Goal: Task Accomplishment & Management: Manage account settings

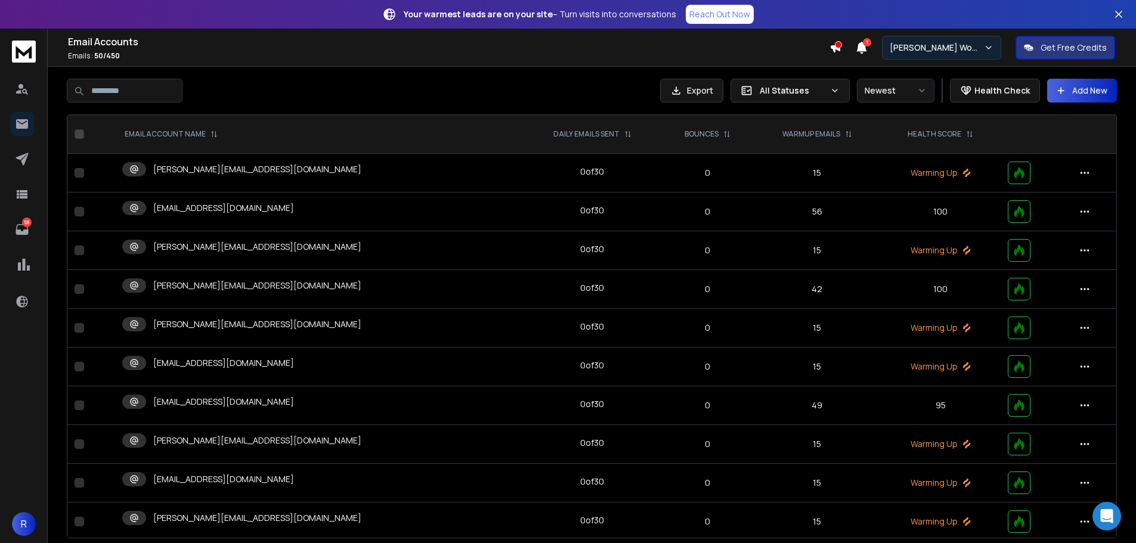
click at [991, 48] on icon "button" at bounding box center [988, 48] width 5 height 2
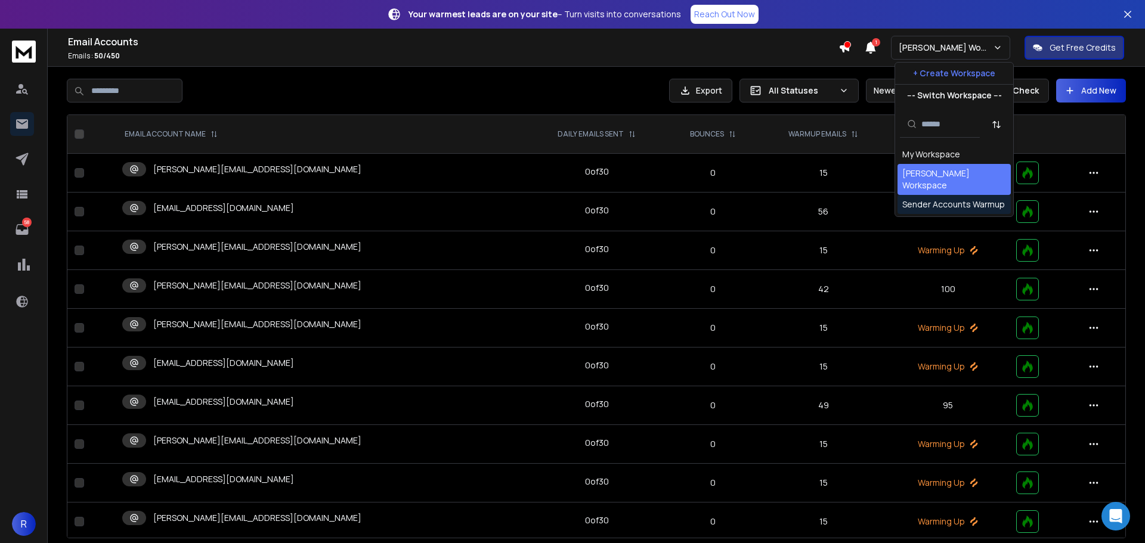
click at [938, 199] on div "Sender Accounts Warmup" at bounding box center [953, 205] width 103 height 12
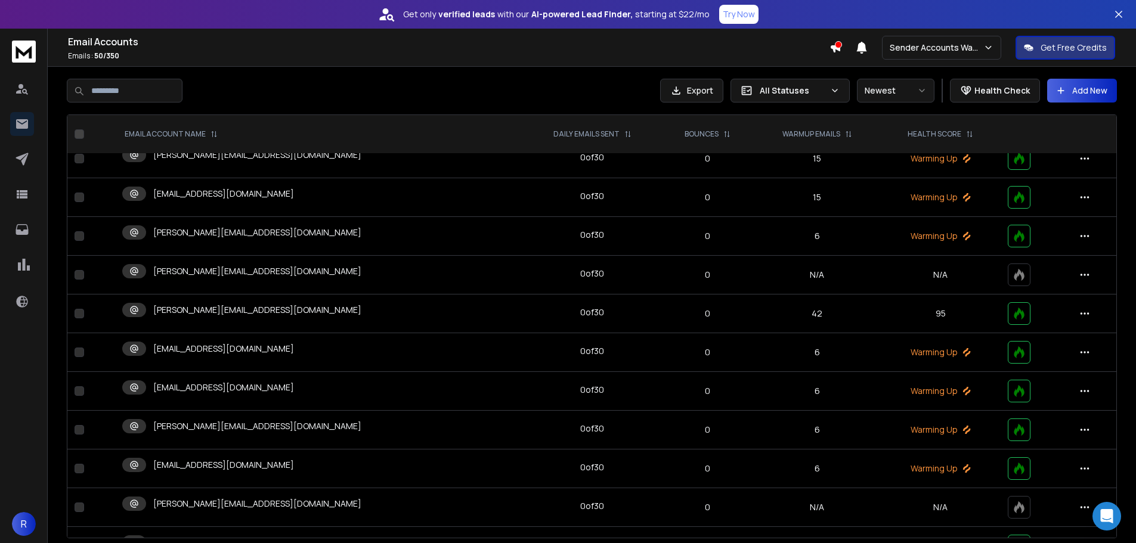
scroll to position [417, 0]
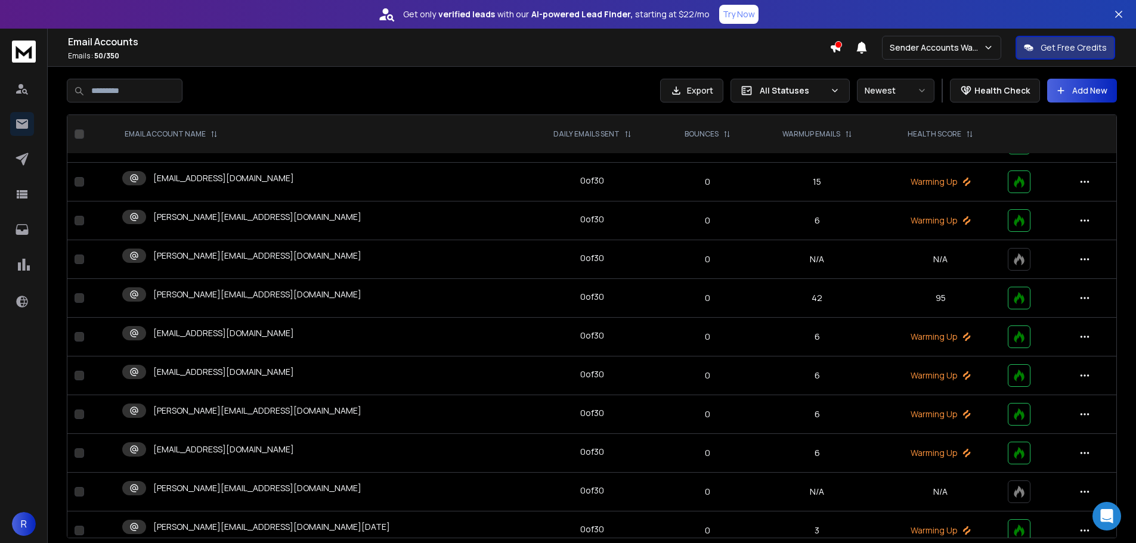
click at [82, 256] on button "button" at bounding box center [80, 260] width 10 height 10
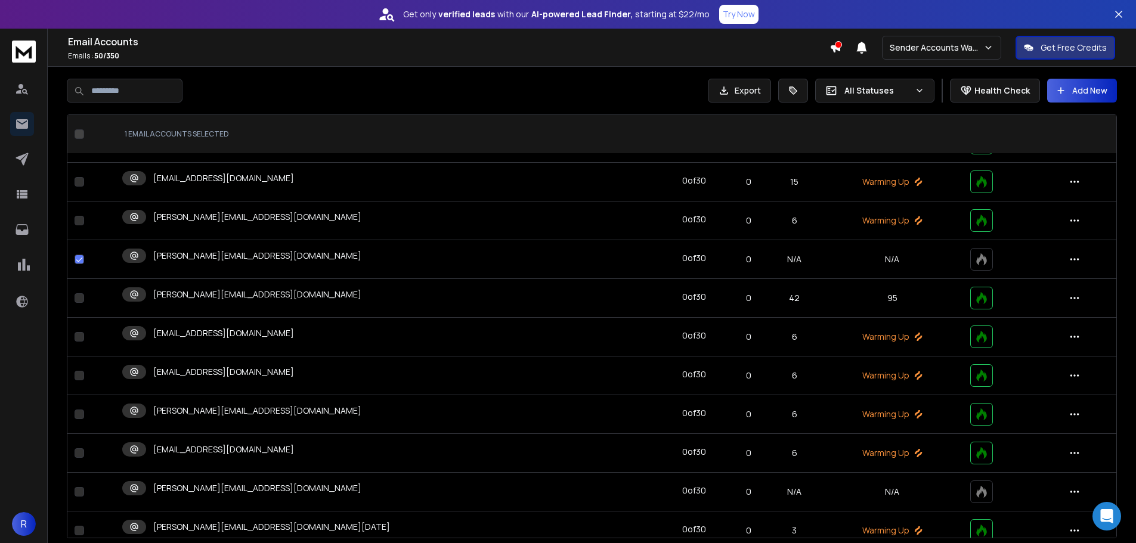
click at [78, 298] on button "button" at bounding box center [80, 298] width 10 height 10
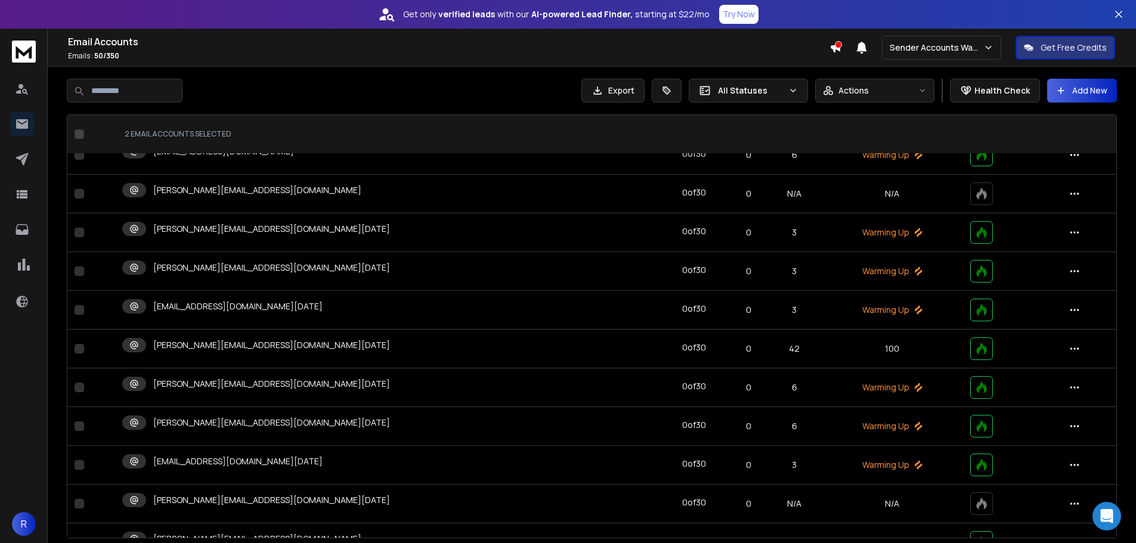
scroll to position [656, 0]
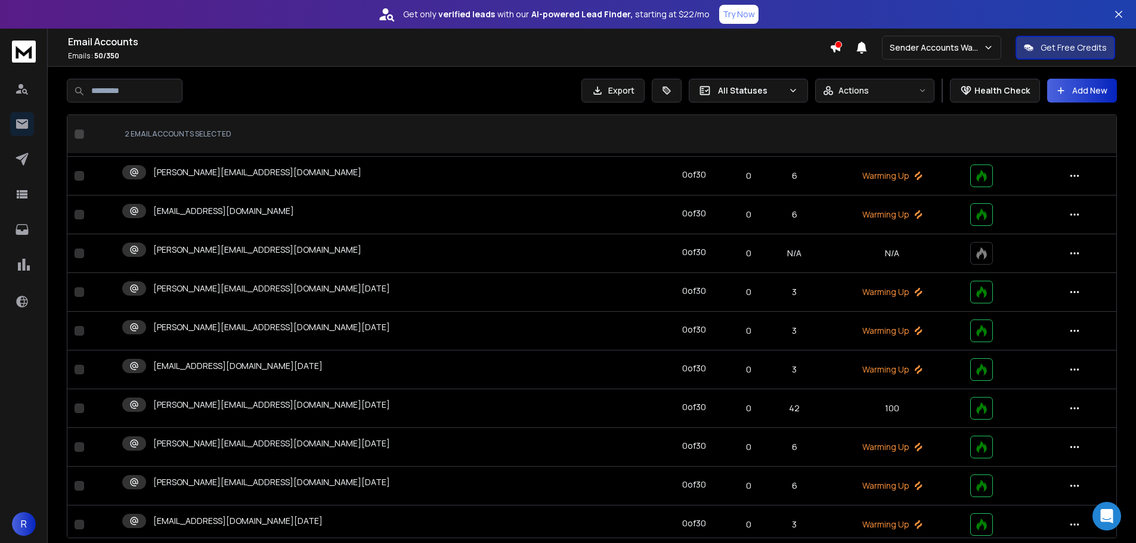
click at [77, 256] on button "button" at bounding box center [80, 254] width 10 height 10
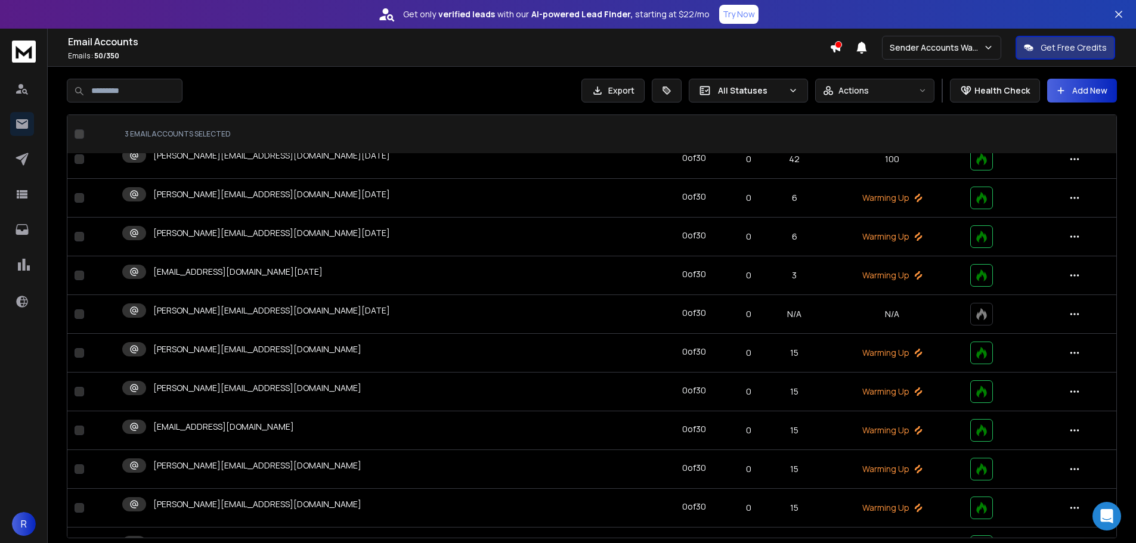
scroll to position [954, 0]
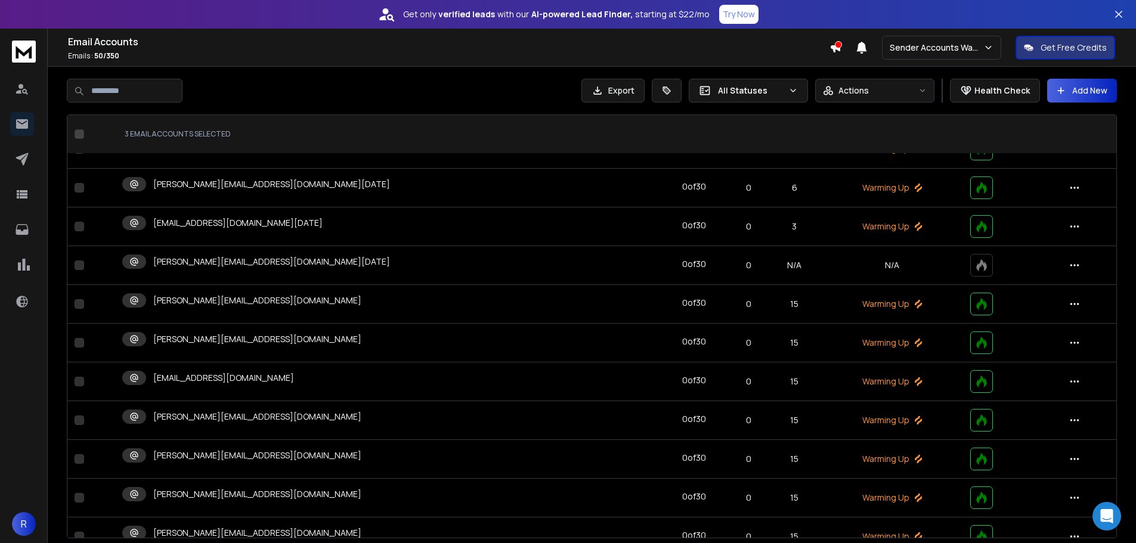
click at [75, 265] on button "button" at bounding box center [80, 266] width 10 height 10
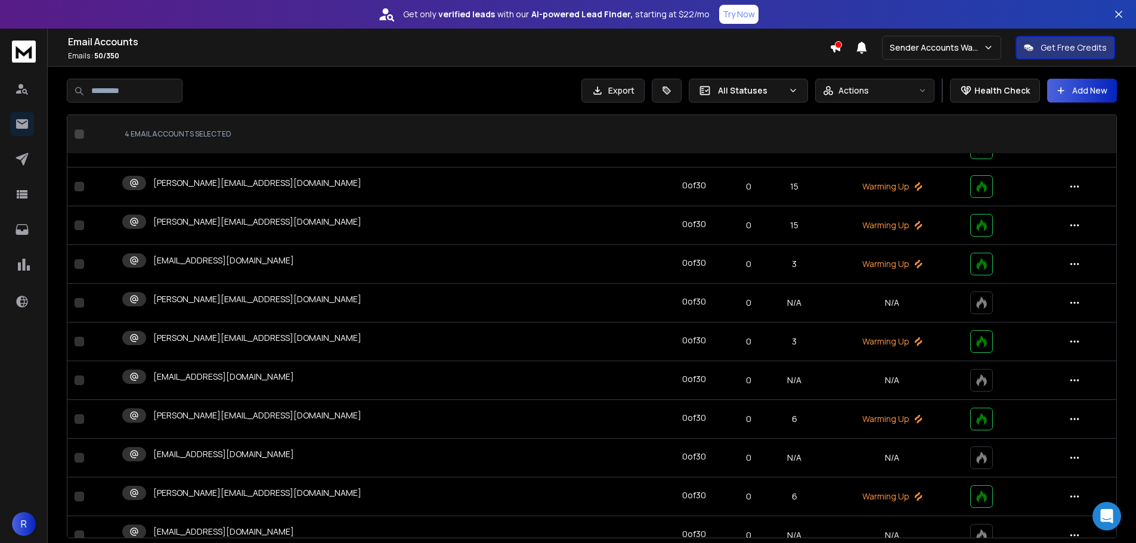
scroll to position [1312, 0]
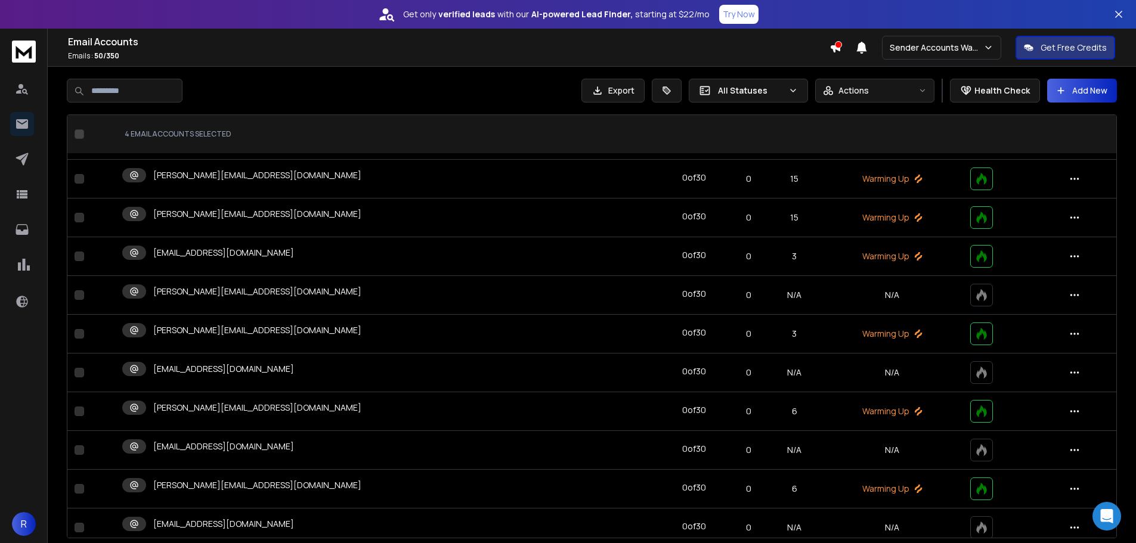
click at [79, 293] on button "button" at bounding box center [80, 295] width 10 height 10
click at [80, 374] on button "button" at bounding box center [80, 373] width 10 height 10
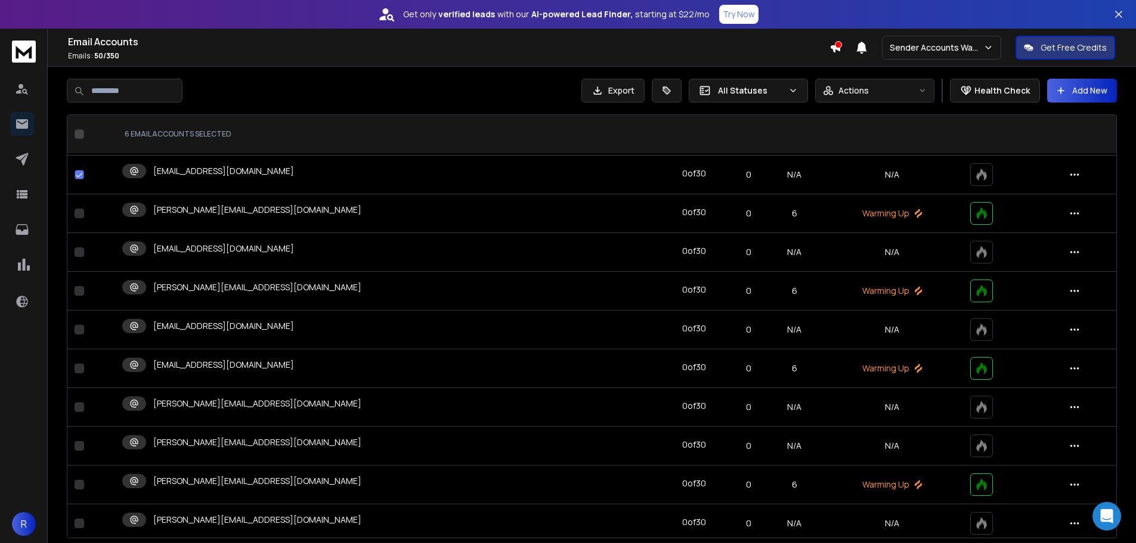
scroll to position [1491, 0]
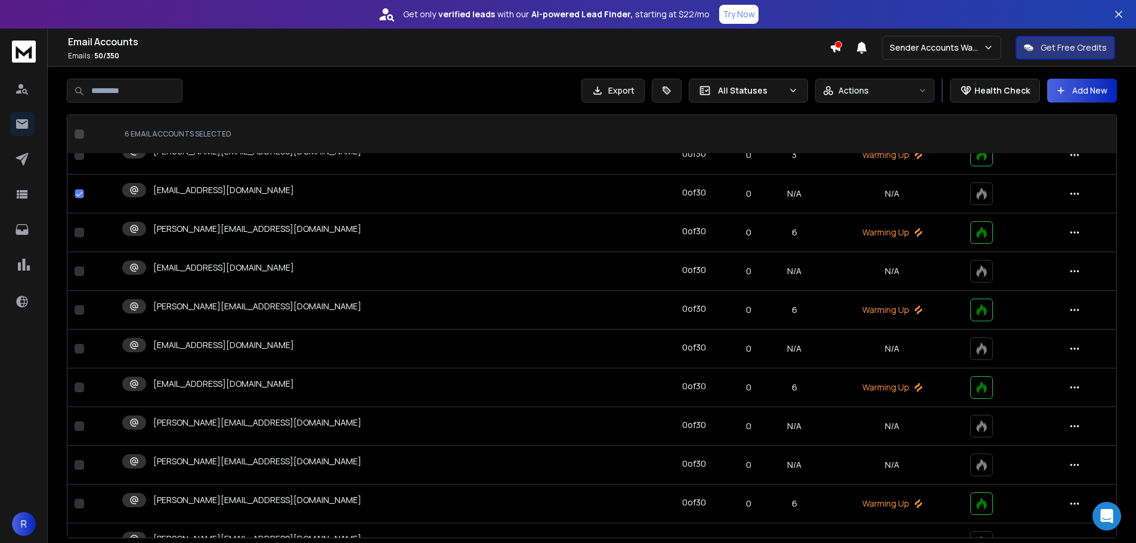
click at [79, 273] on button "button" at bounding box center [80, 272] width 10 height 10
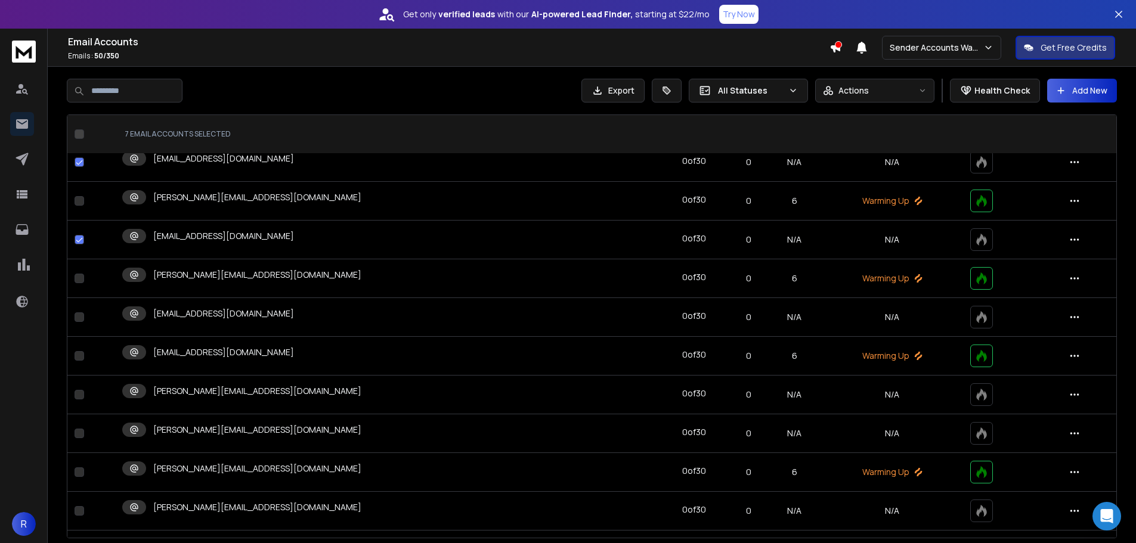
scroll to position [1582, 0]
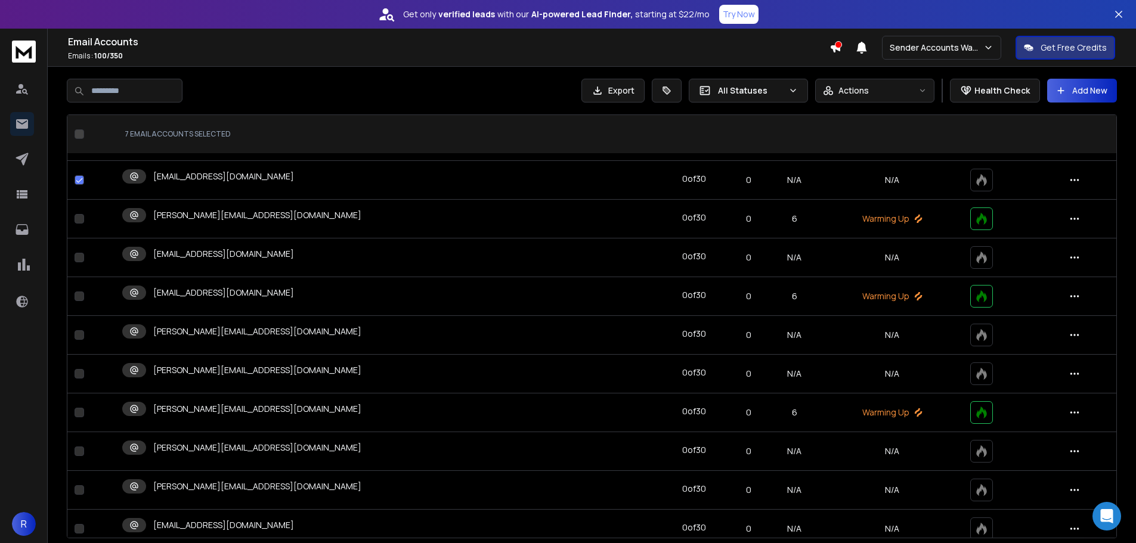
click at [79, 333] on button "button" at bounding box center [80, 335] width 10 height 10
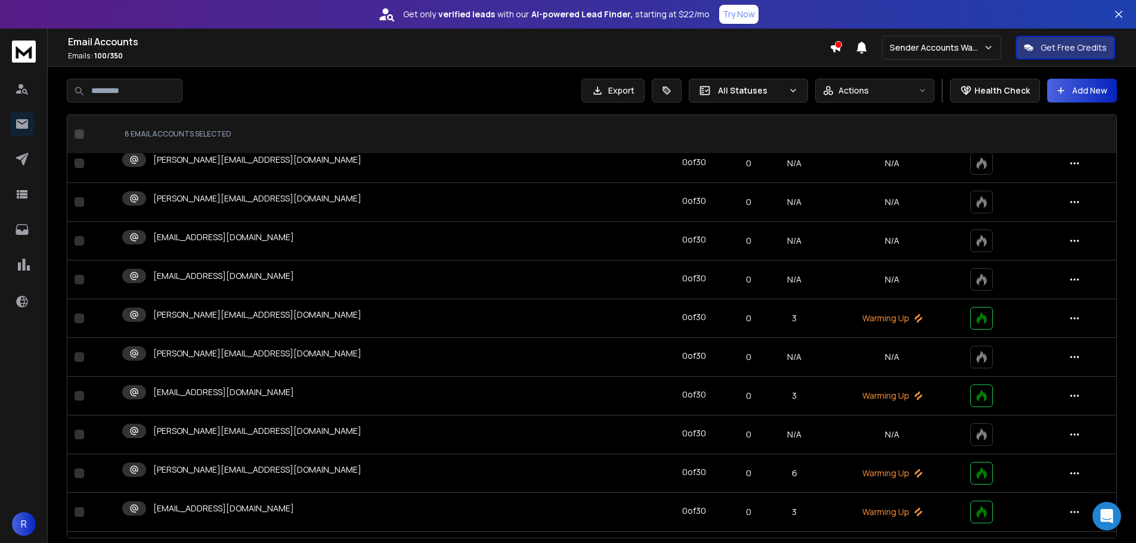
scroll to position [1880, 0]
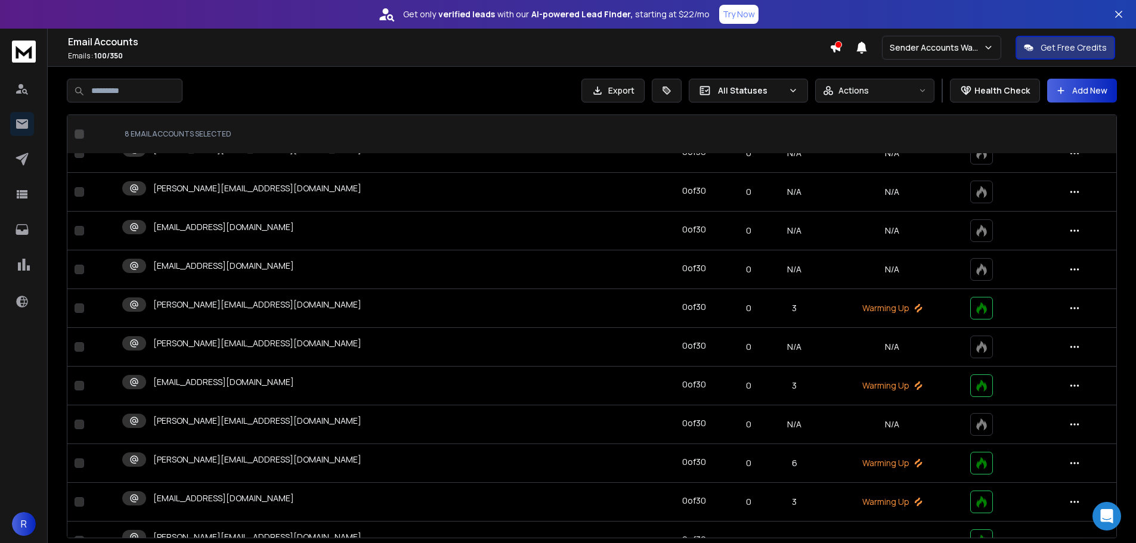
click at [78, 268] on button "button" at bounding box center [80, 270] width 10 height 10
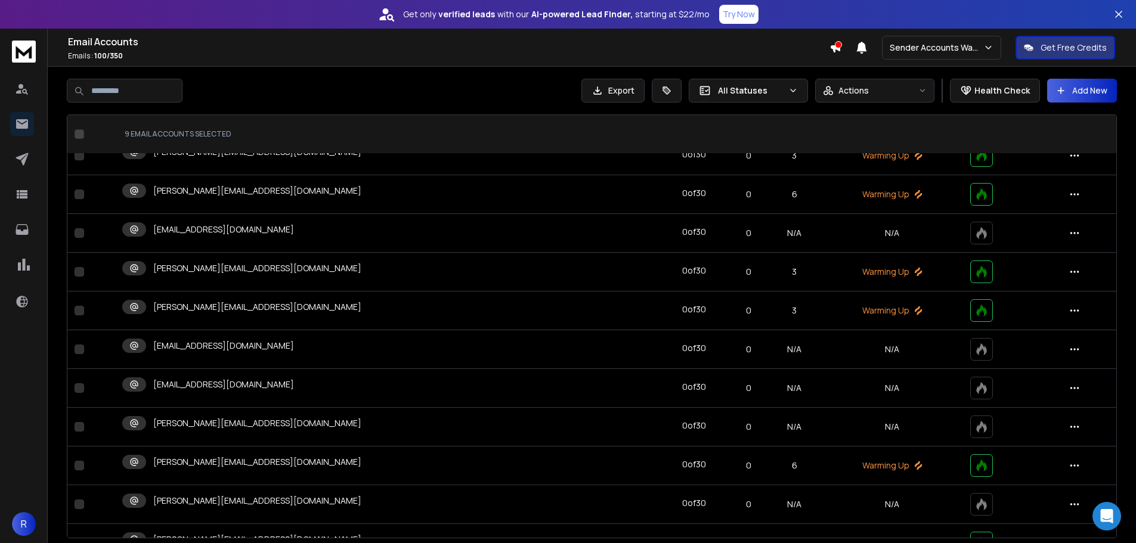
scroll to position [2715, 0]
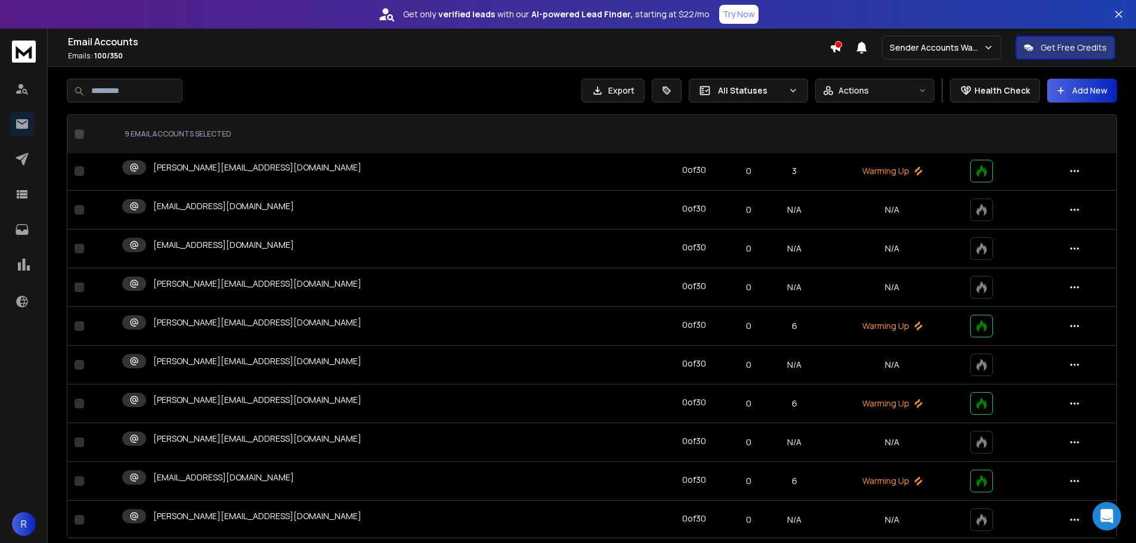
click at [81, 287] on button "button" at bounding box center [80, 288] width 10 height 10
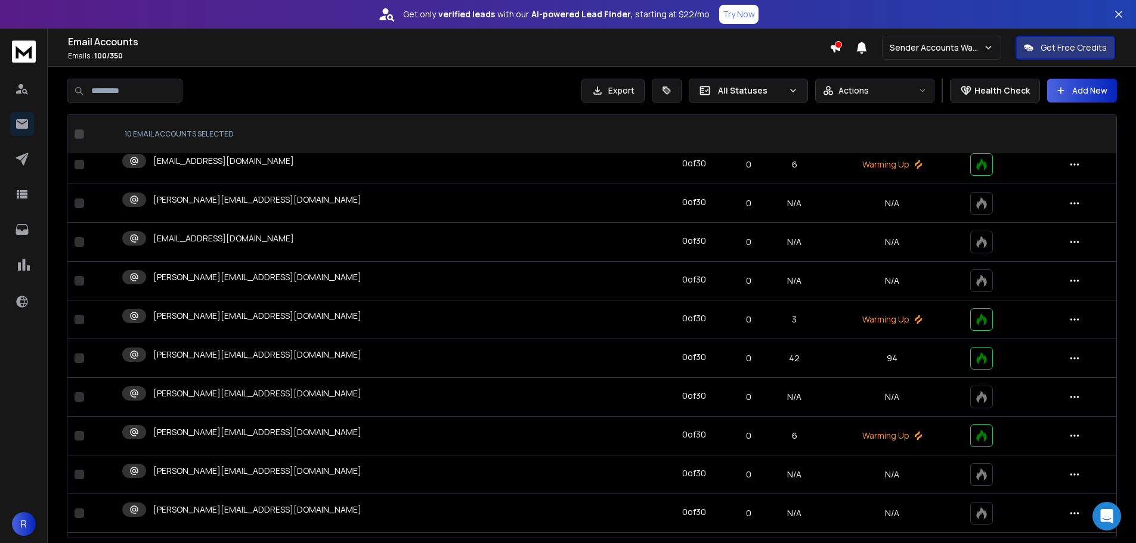
scroll to position [3013, 0]
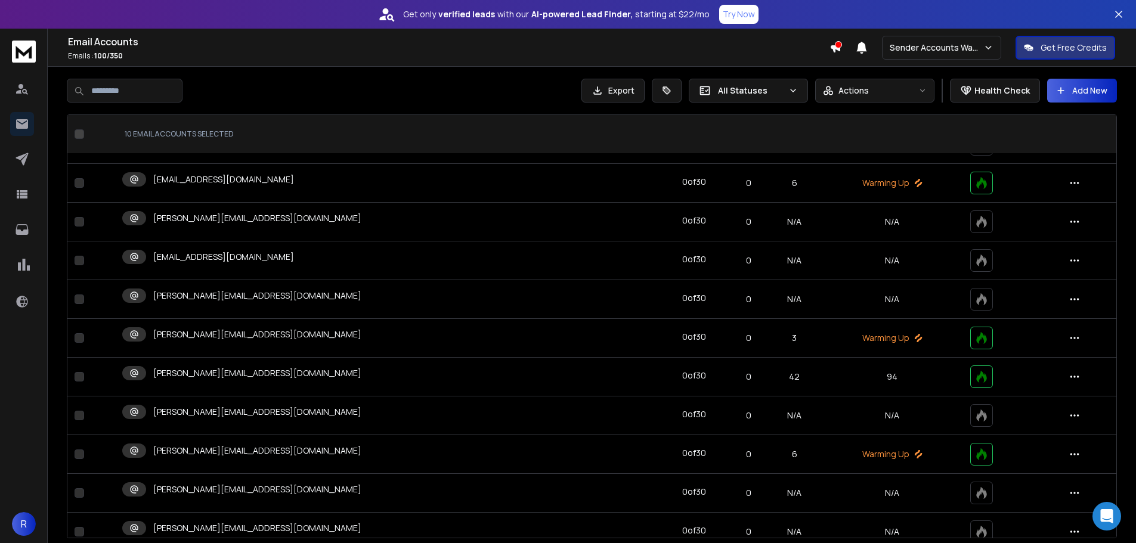
click at [80, 259] on button "button" at bounding box center [80, 261] width 10 height 10
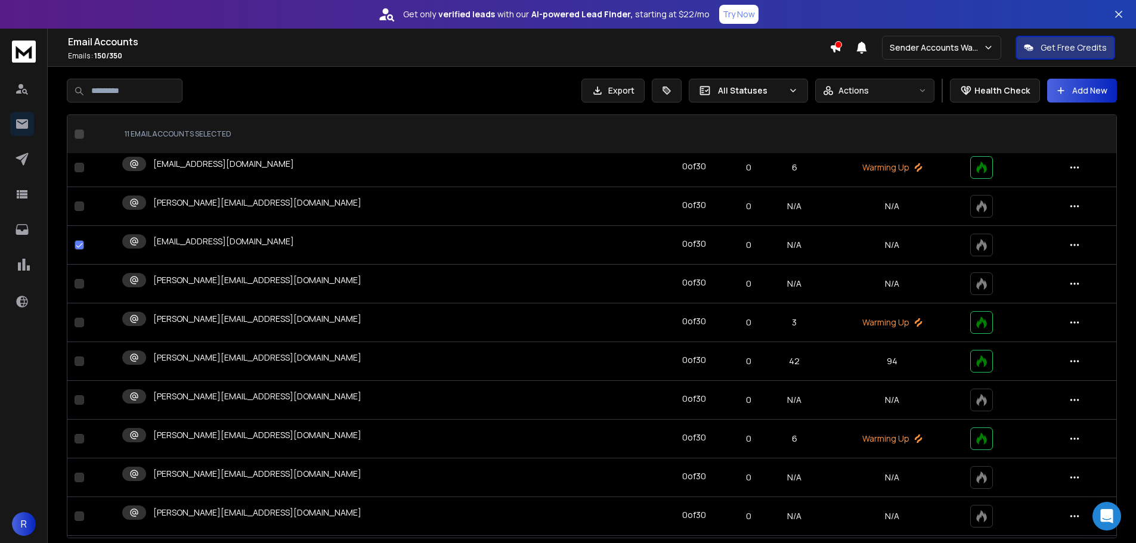
scroll to position [2983, 0]
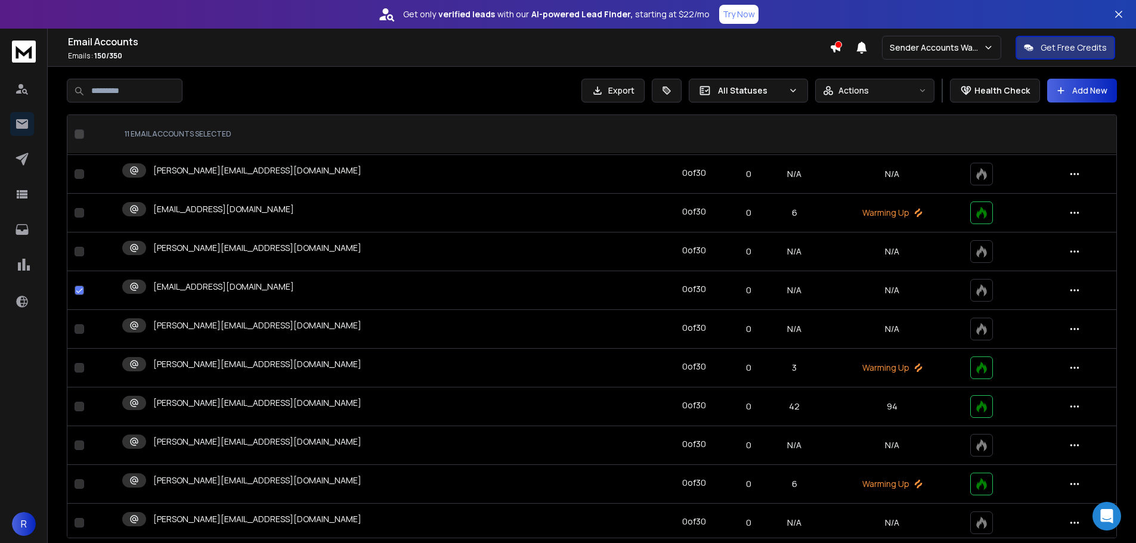
click at [77, 328] on button "button" at bounding box center [80, 329] width 10 height 10
click at [924, 90] on icon "button" at bounding box center [923, 90] width 4 height 2
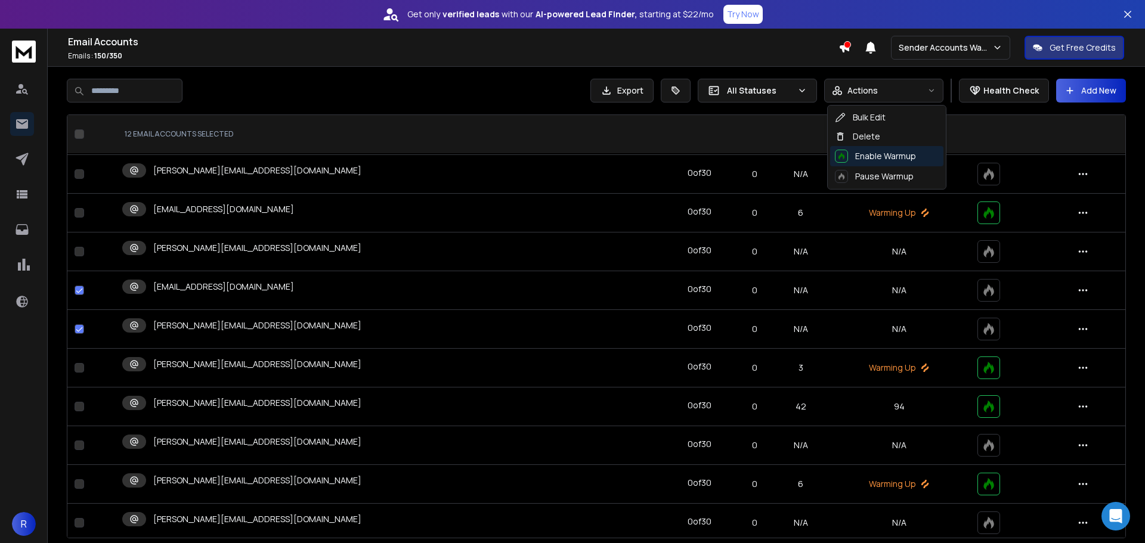
click at [870, 158] on div "Enable Warmup" at bounding box center [875, 156] width 81 height 13
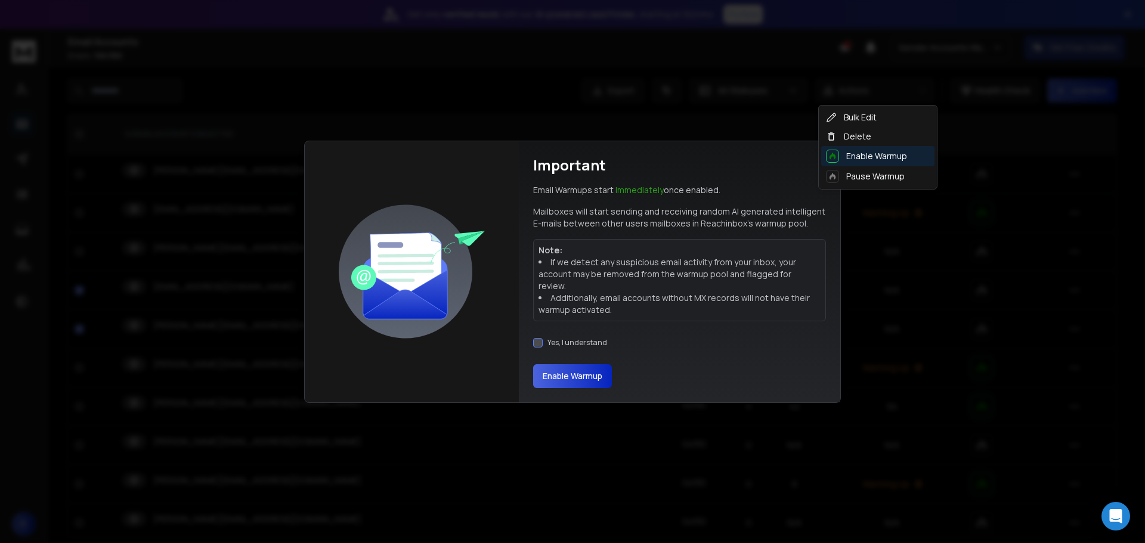
click at [844, 155] on div "Bulk Edit Delete Enable Warmup Pause Warmup" at bounding box center [877, 147] width 119 height 85
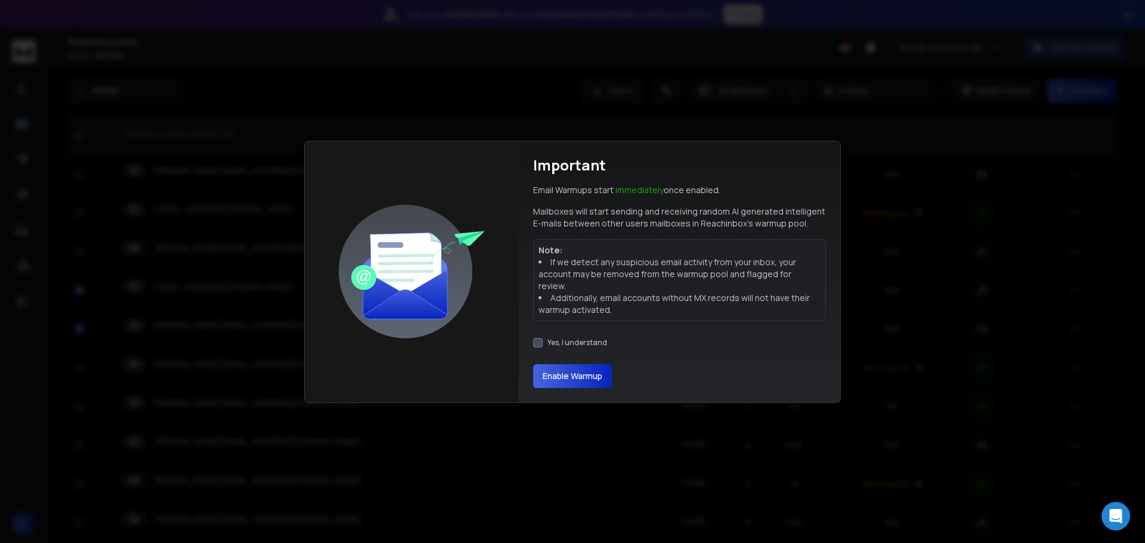
click at [538, 338] on button "Yes, I understand" at bounding box center [538, 343] width 10 height 10
click at [580, 368] on button "Enable Warmup" at bounding box center [572, 376] width 79 height 24
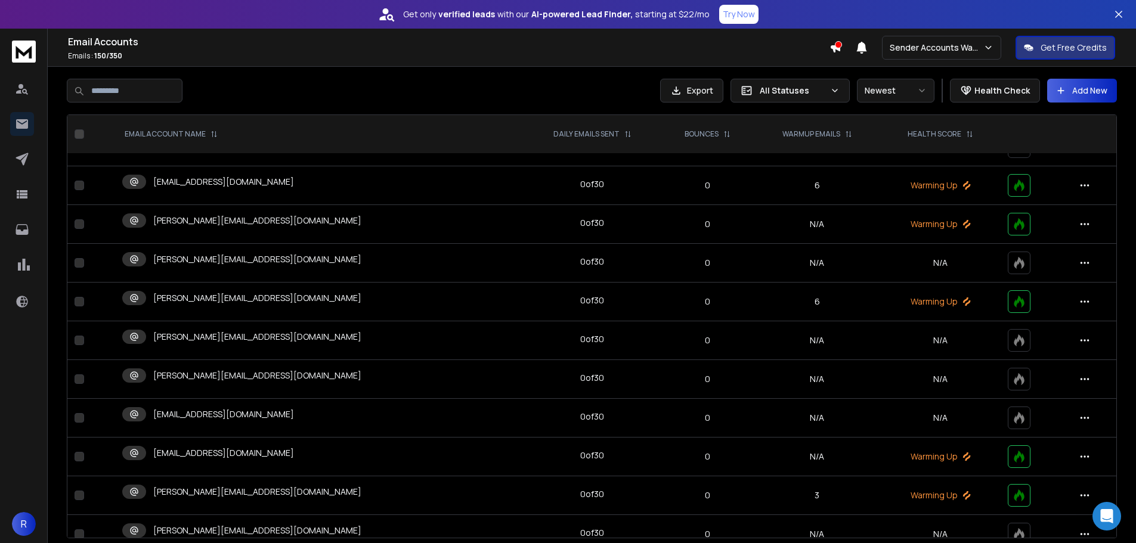
scroll to position [1731, 0]
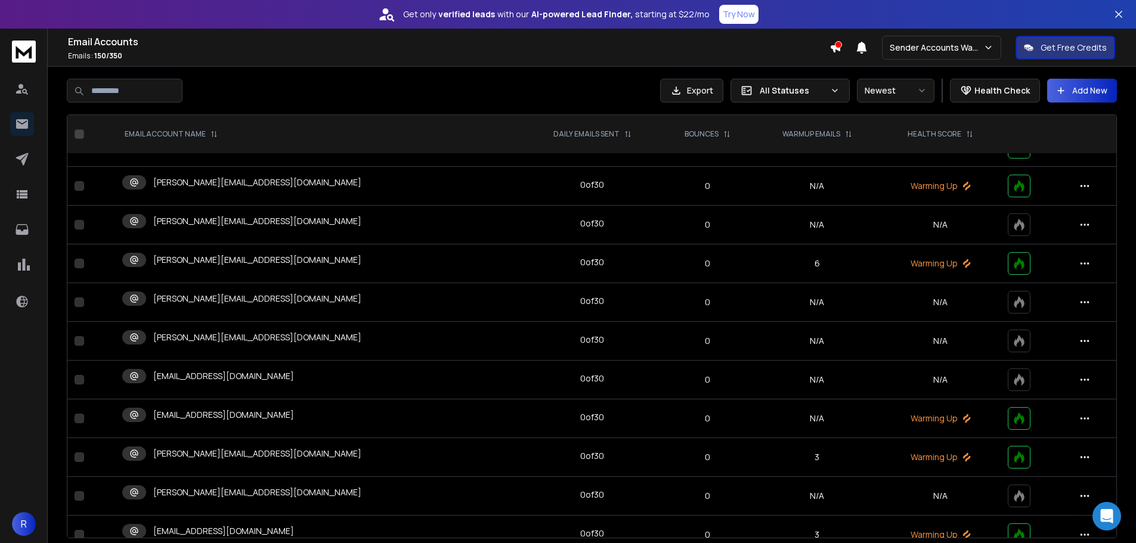
click at [79, 303] on button "button" at bounding box center [80, 303] width 10 height 10
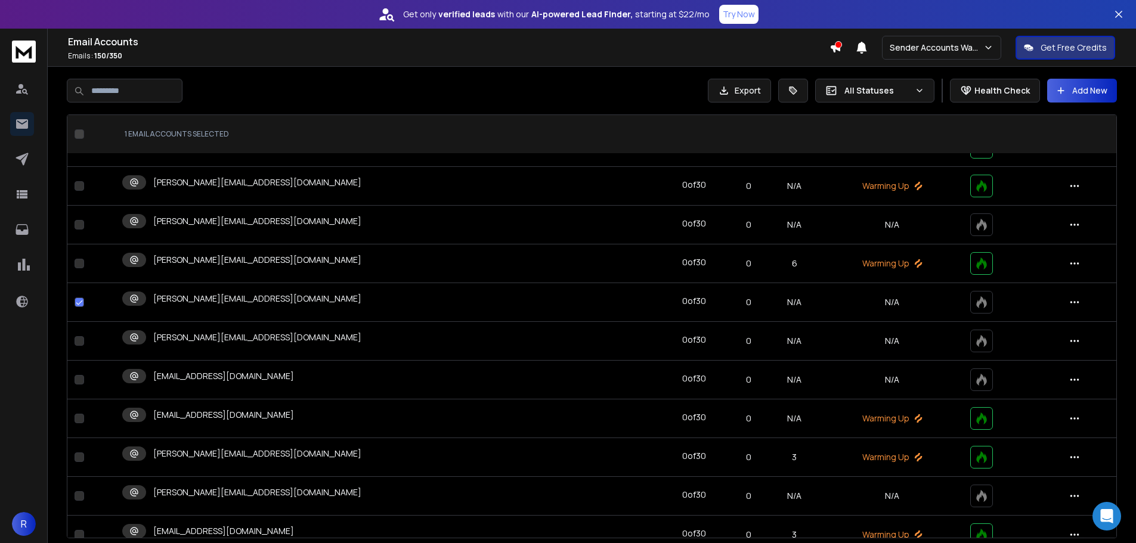
click at [78, 339] on button "button" at bounding box center [80, 341] width 10 height 10
click at [927, 91] on icon "button" at bounding box center [922, 91] width 8 height 10
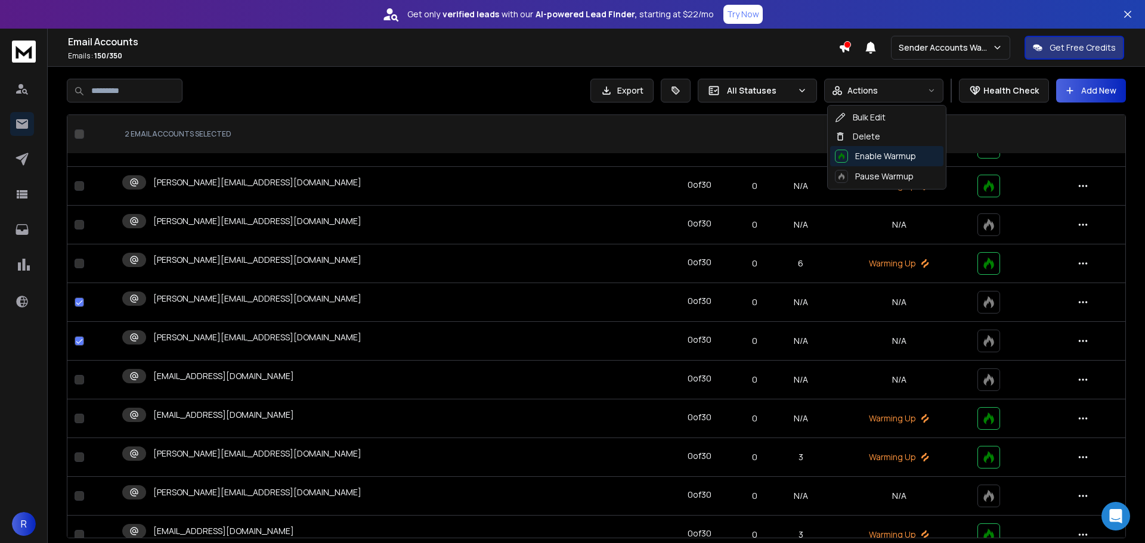
click at [860, 156] on div "Enable Warmup" at bounding box center [875, 156] width 81 height 13
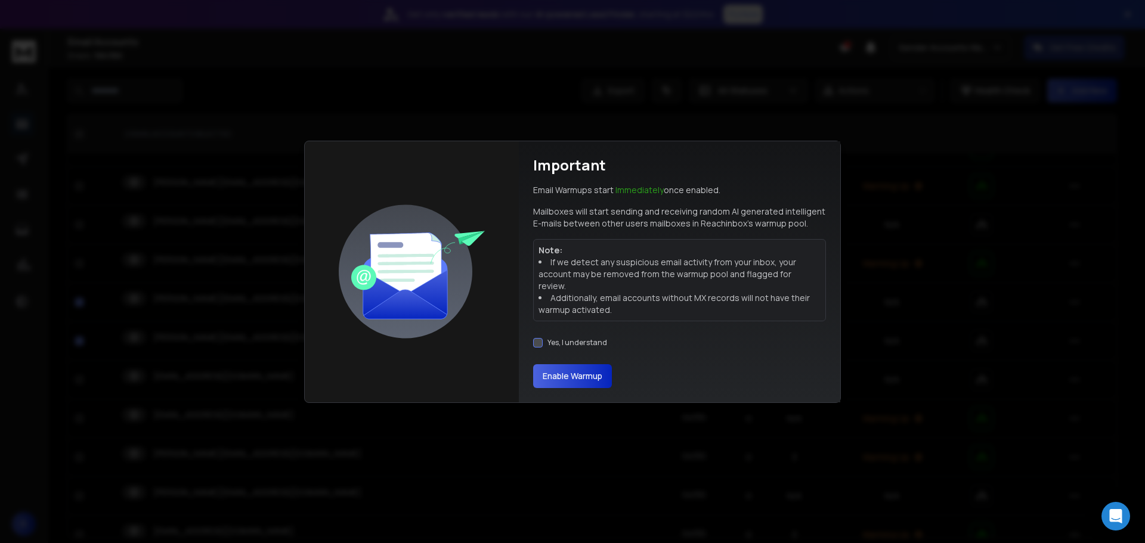
drag, startPoint x: 539, startPoint y: 335, endPoint x: 538, endPoint y: 341, distance: 6.7
click at [538, 338] on button "Yes, I understand" at bounding box center [538, 343] width 10 height 10
click at [577, 367] on button "Enable Warmup" at bounding box center [572, 376] width 79 height 24
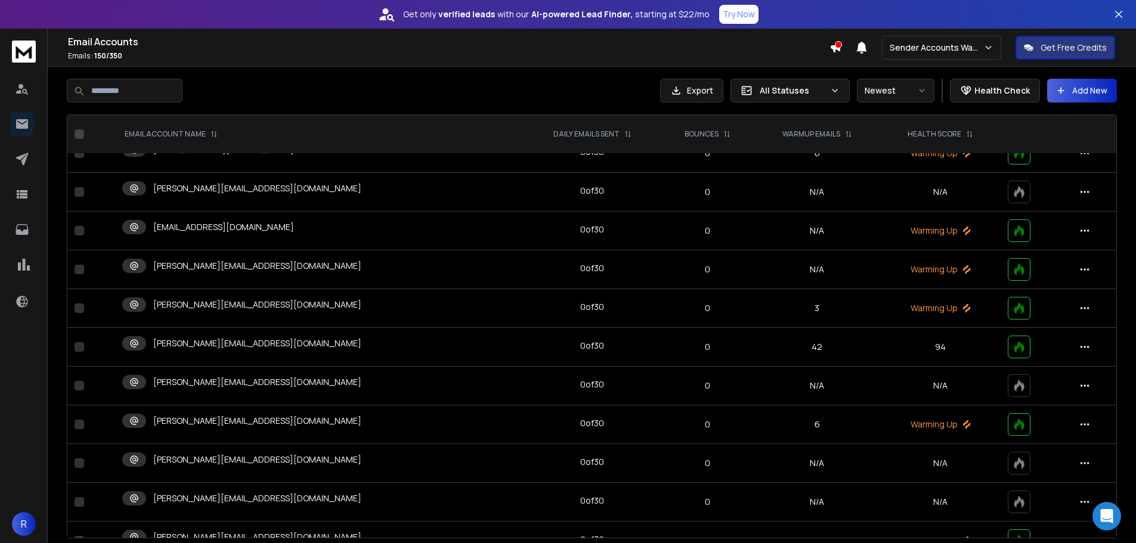
scroll to position [3103, 0]
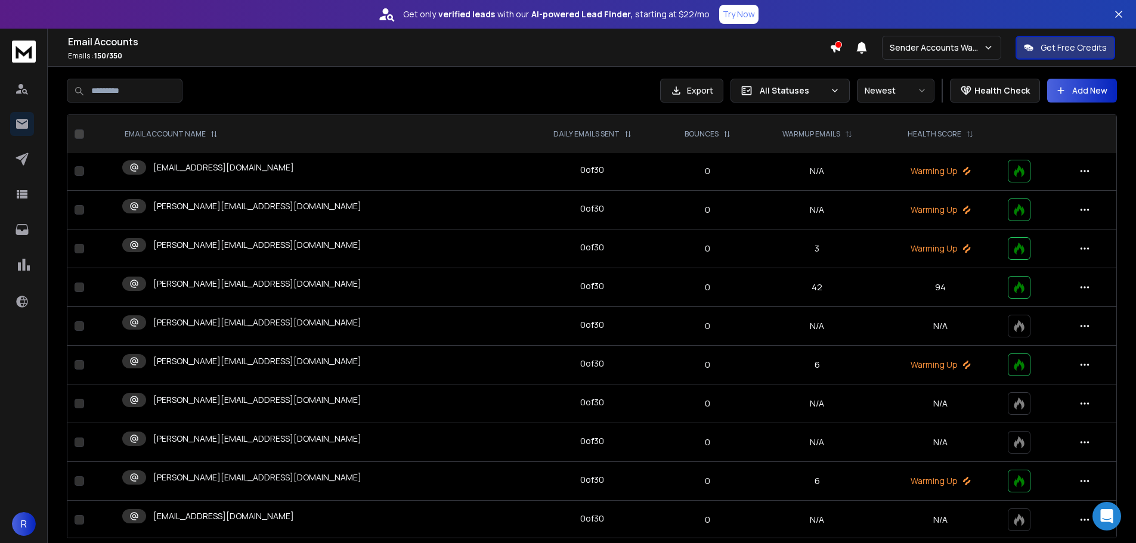
click at [80, 329] on button "button" at bounding box center [80, 326] width 10 height 10
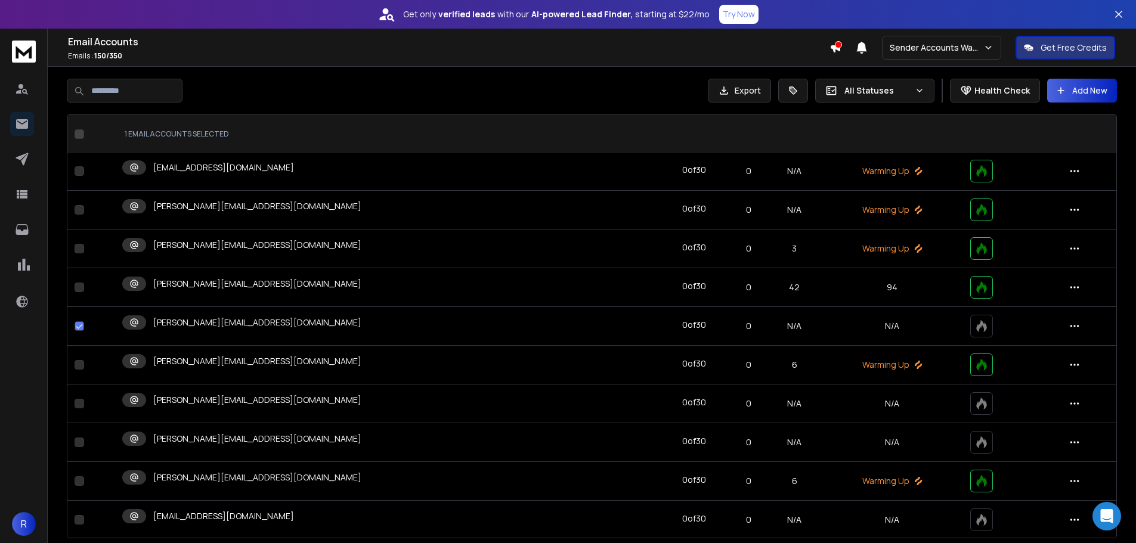
click at [79, 329] on td at bounding box center [91, 326] width 48 height 39
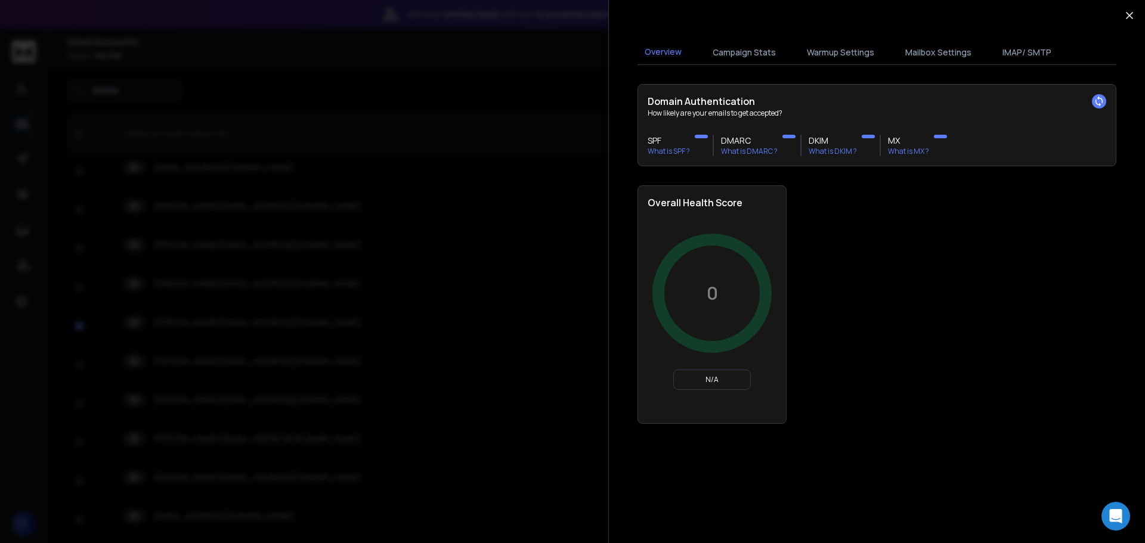
click at [1124, 11] on icon "button" at bounding box center [1129, 16] width 12 height 12
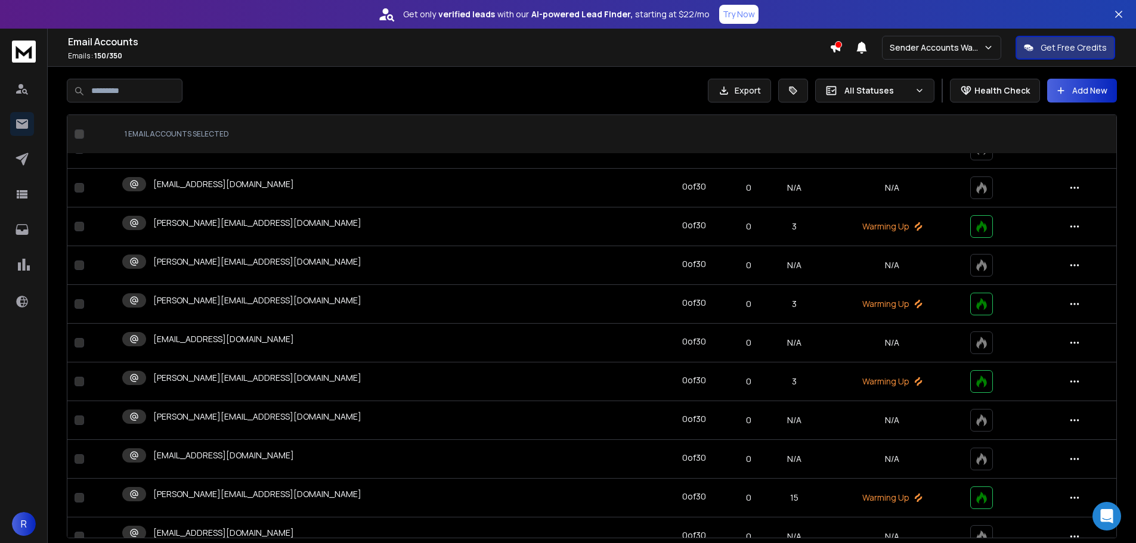
scroll to position [4890, 0]
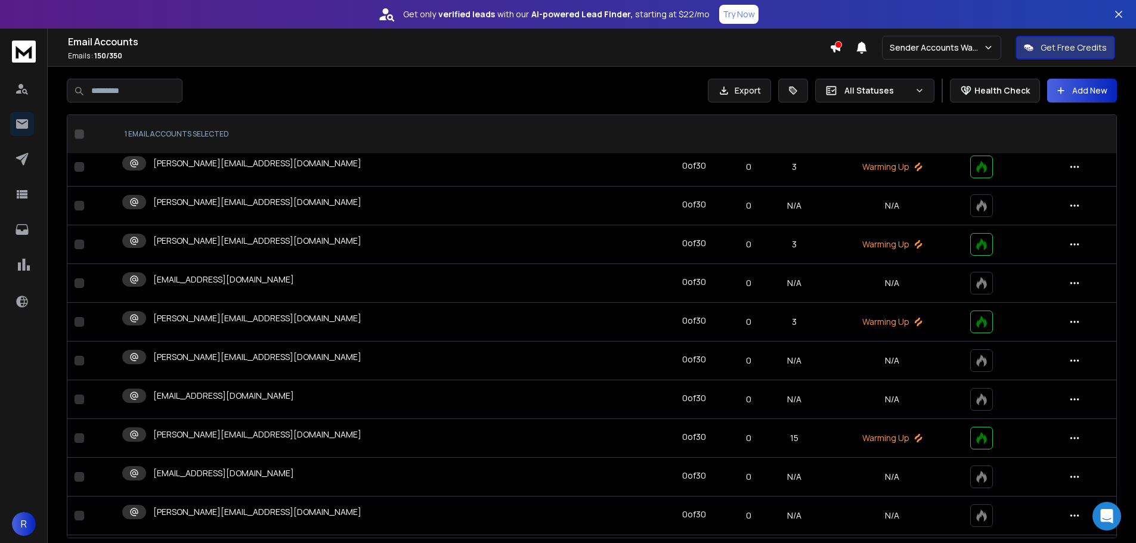
click at [82, 363] on button "button" at bounding box center [80, 361] width 10 height 10
click at [79, 397] on button "button" at bounding box center [80, 400] width 10 height 10
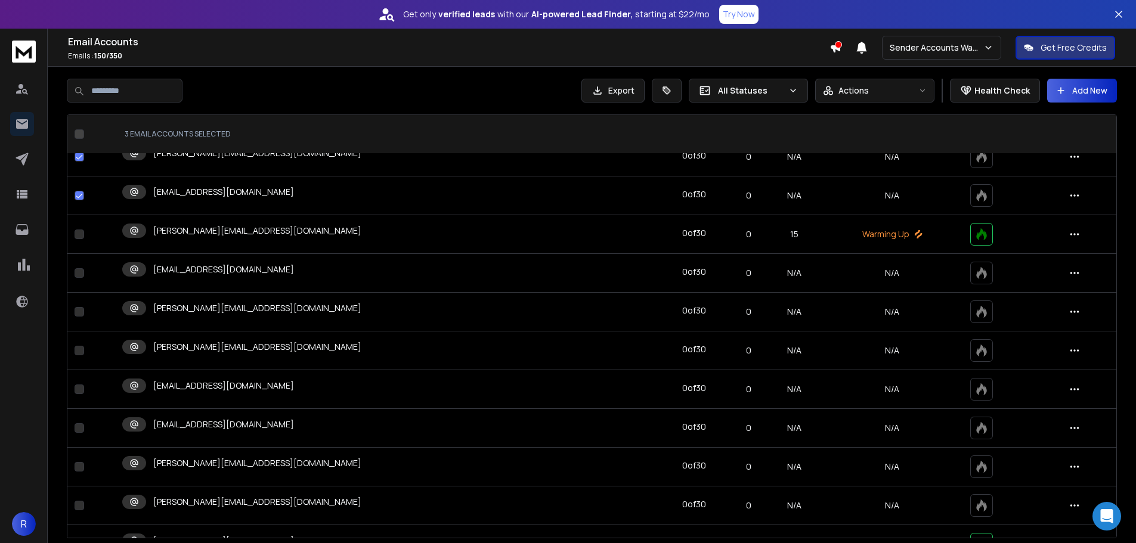
scroll to position [5188, 0]
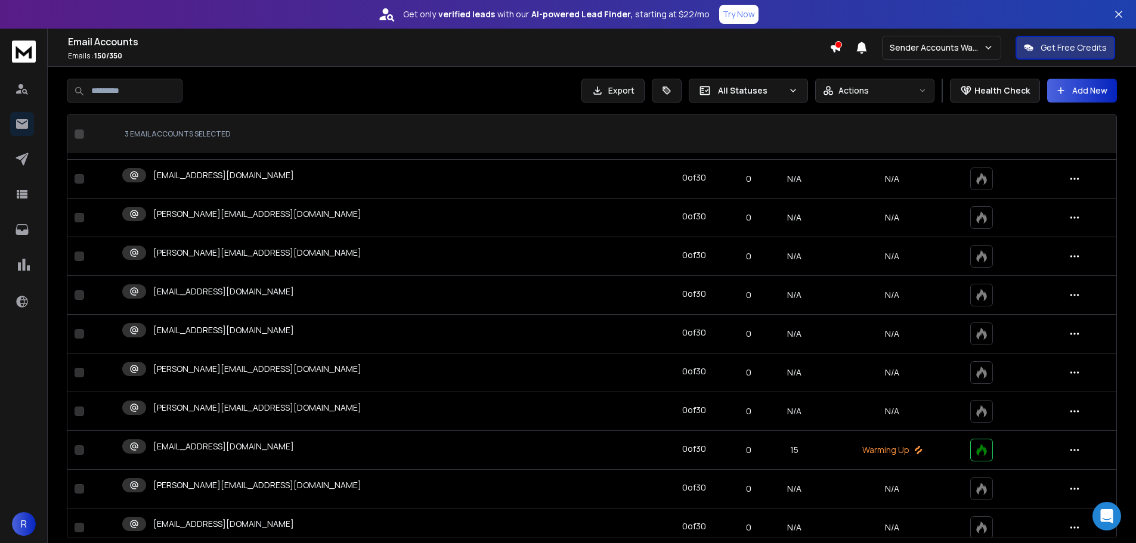
drag, startPoint x: 79, startPoint y: 293, endPoint x: 81, endPoint y: 341, distance: 47.8
click at [79, 294] on button "button" at bounding box center [80, 295] width 10 height 10
drag, startPoint x: 78, startPoint y: 334, endPoint x: 78, endPoint y: 373, distance: 38.8
click at [78, 338] on button "button" at bounding box center [80, 334] width 10 height 10
click at [81, 408] on button "button" at bounding box center [80, 412] width 10 height 10
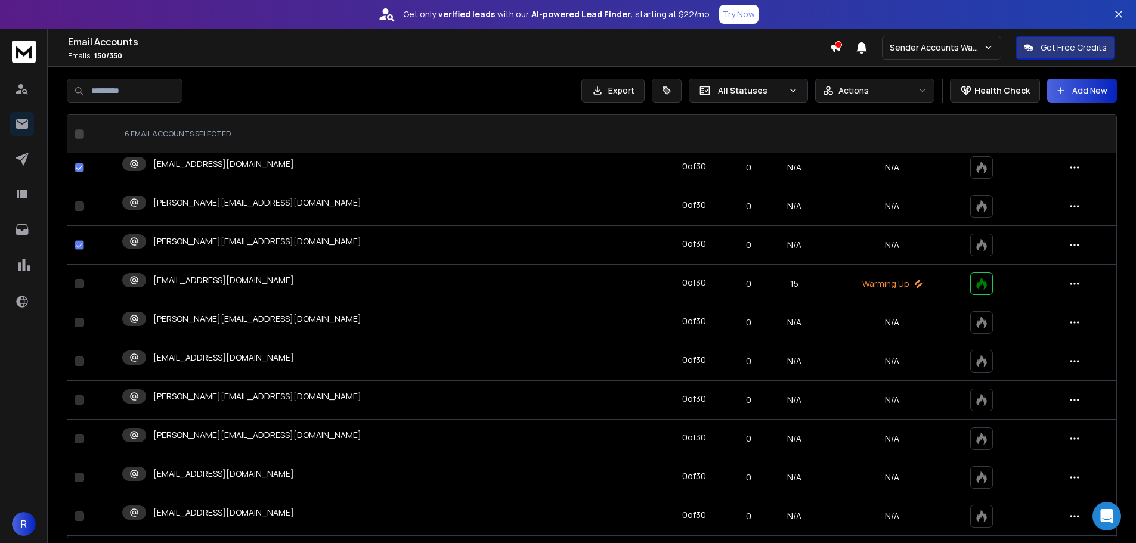
scroll to position [5458, 0]
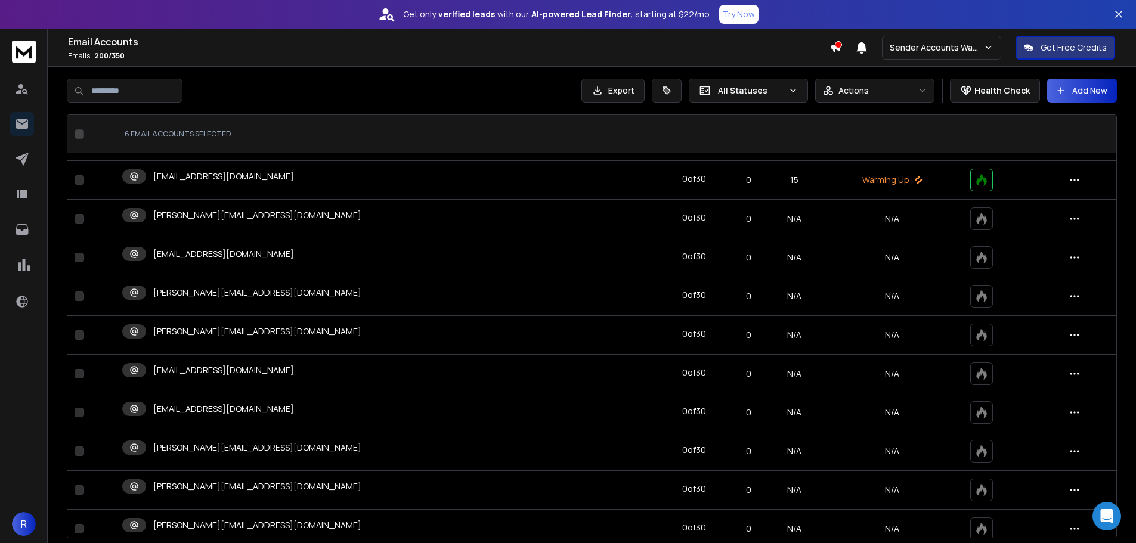
drag, startPoint x: 82, startPoint y: 334, endPoint x: 74, endPoint y: 369, distance: 35.6
click at [82, 335] on button "button" at bounding box center [80, 335] width 10 height 10
click at [73, 414] on td at bounding box center [91, 413] width 48 height 39
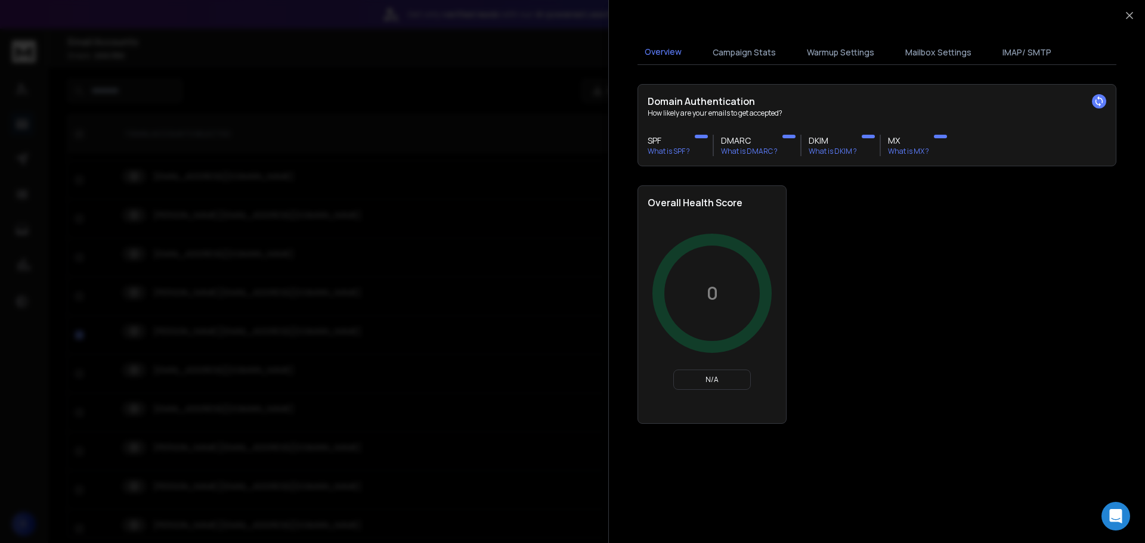
click at [77, 493] on div at bounding box center [572, 271] width 1145 height 543
click at [81, 491] on button "button" at bounding box center [80, 490] width 10 height 10
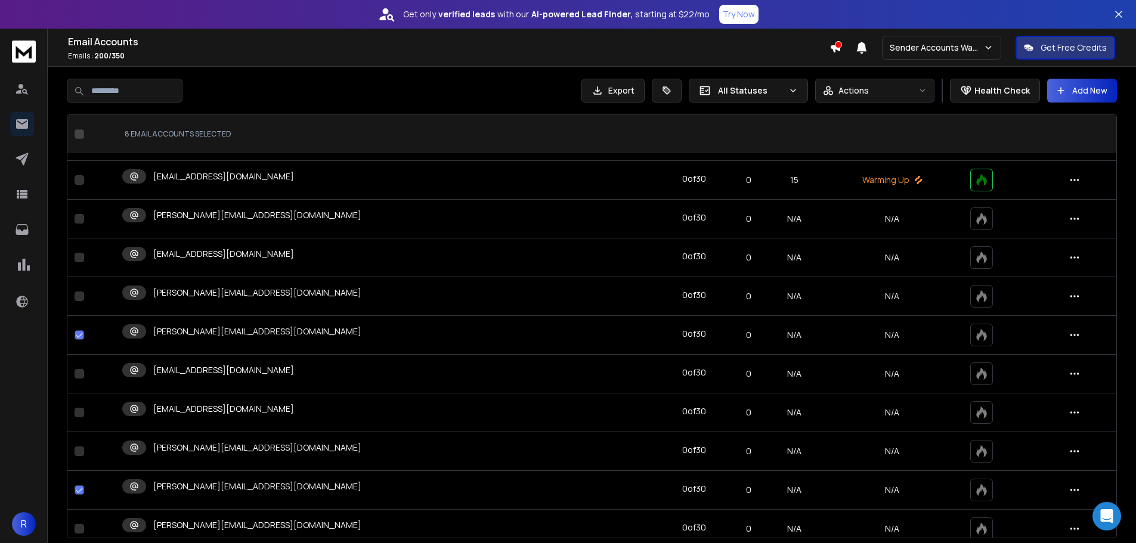
click at [80, 414] on button "button" at bounding box center [80, 413] width 10 height 10
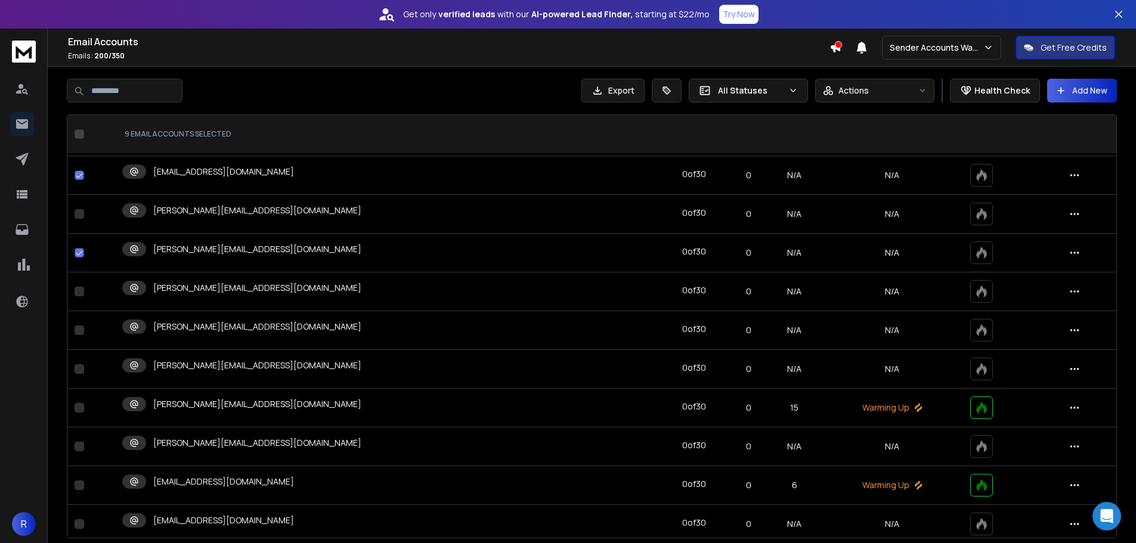
scroll to position [5697, 0]
click at [81, 407] on button "button" at bounding box center [80, 407] width 10 height 10
click at [76, 482] on button "button" at bounding box center [80, 484] width 10 height 10
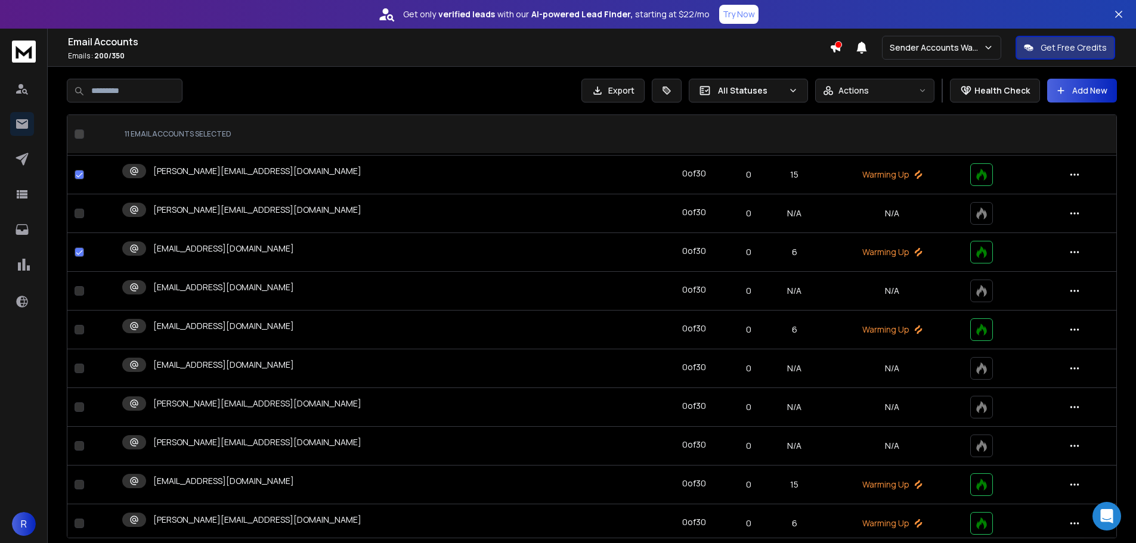
scroll to position [5935, 0]
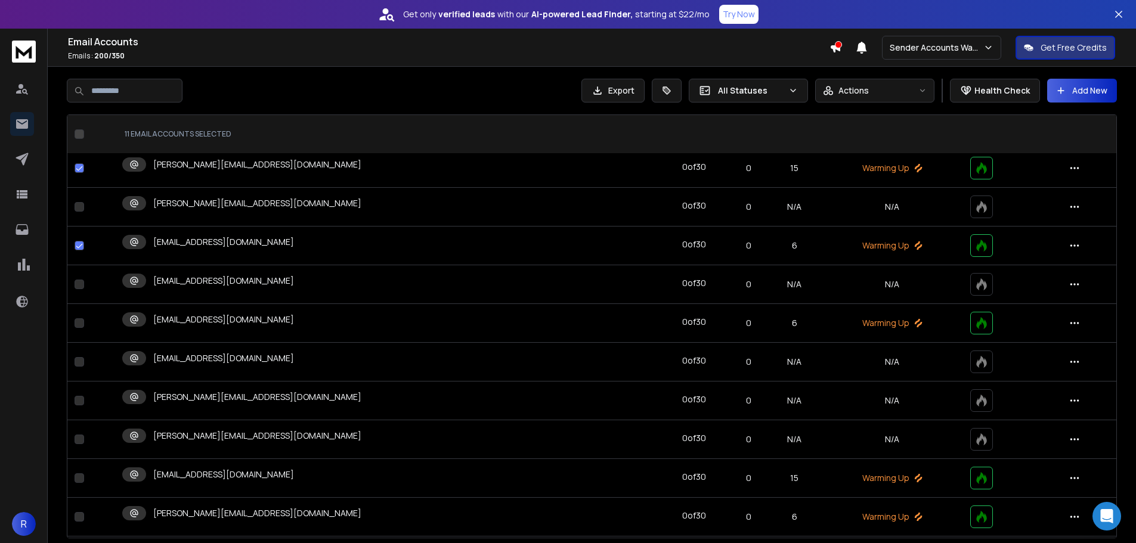
click at [82, 324] on button "button" at bounding box center [80, 323] width 10 height 10
click at [78, 479] on button "button" at bounding box center [80, 478] width 10 height 10
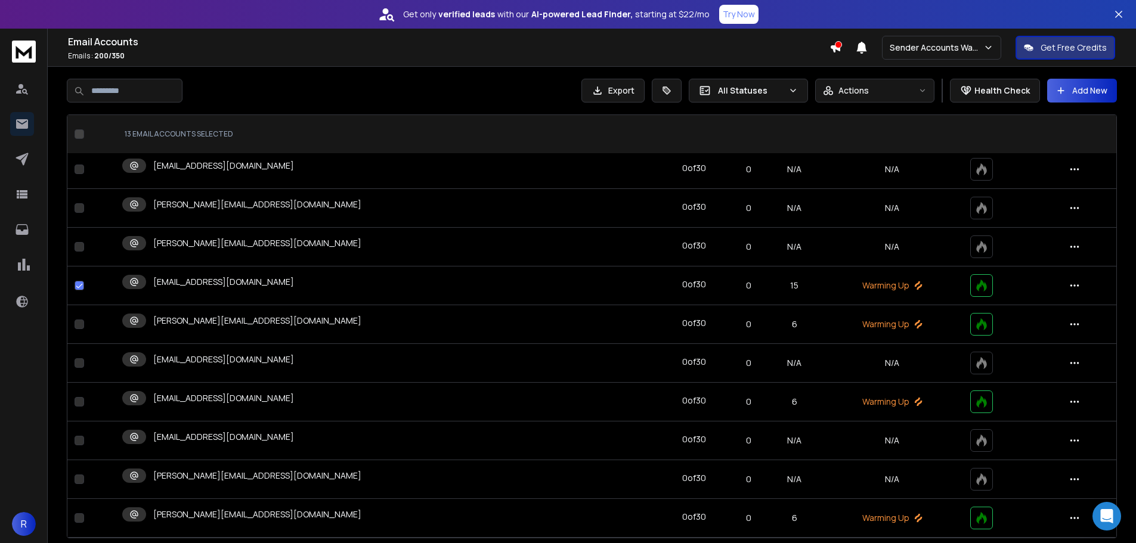
scroll to position [6114, 0]
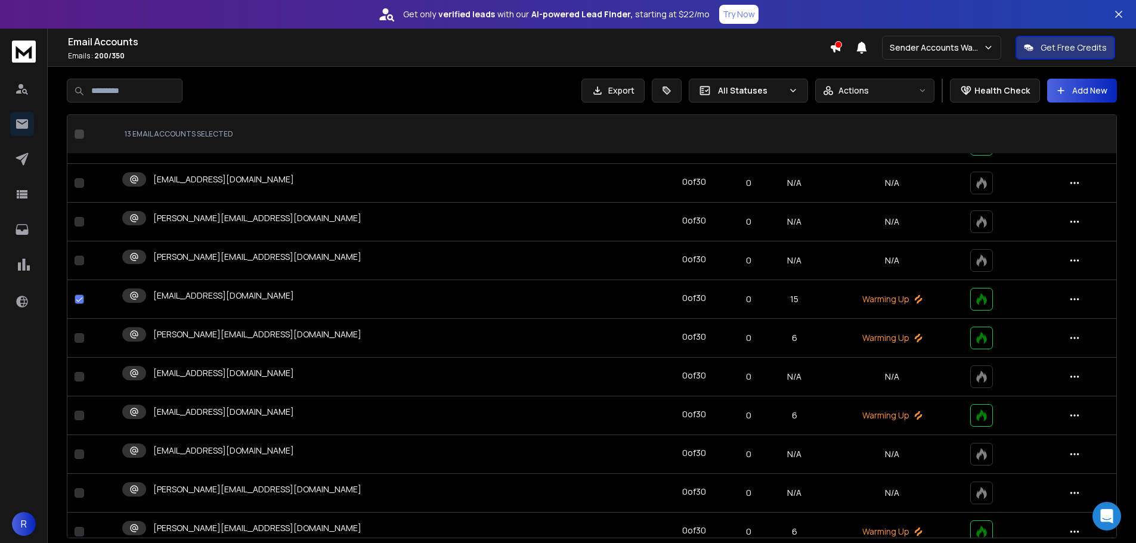
click at [81, 298] on button "button" at bounding box center [80, 300] width 10 height 10
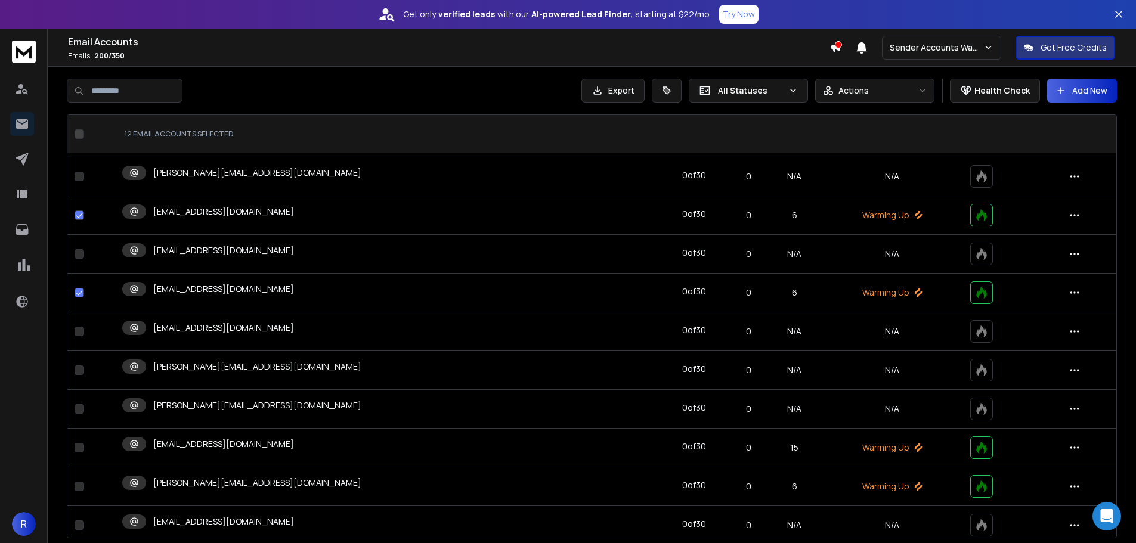
scroll to position [5935, 0]
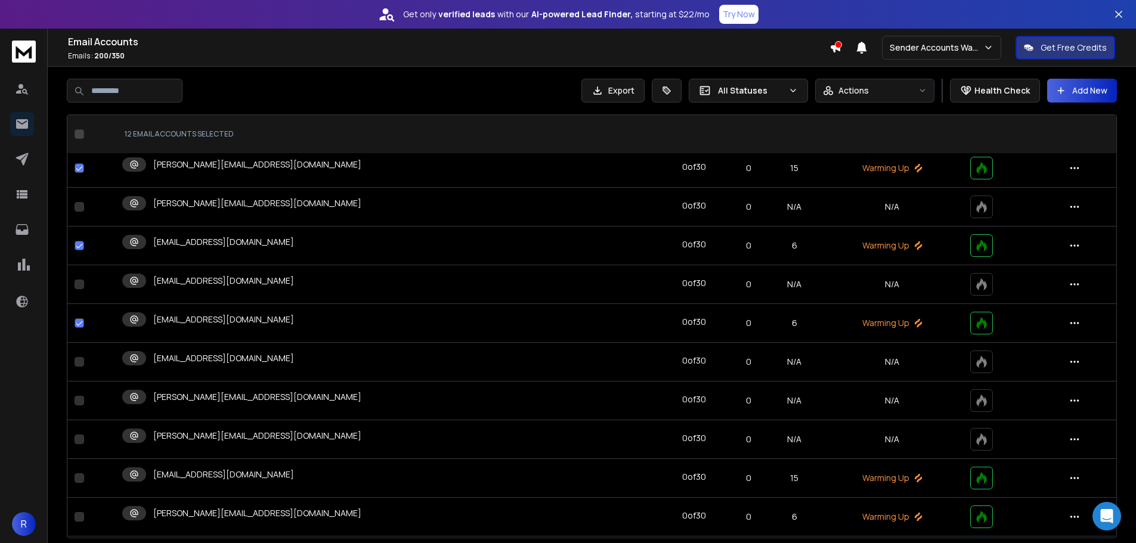
click at [78, 247] on button "button" at bounding box center [80, 246] width 10 height 10
click at [79, 323] on button "button" at bounding box center [80, 323] width 10 height 10
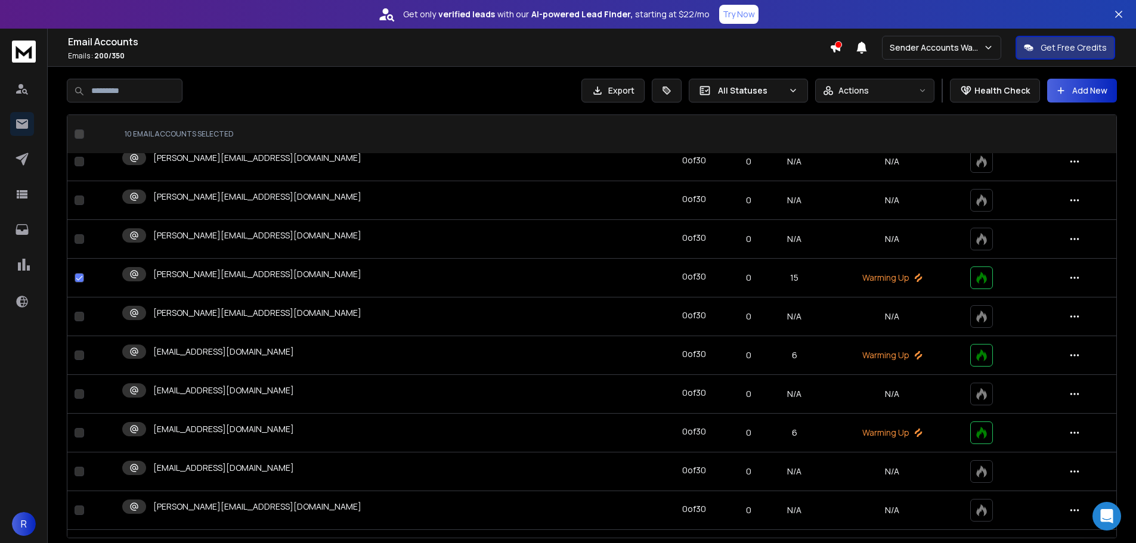
scroll to position [5816, 0]
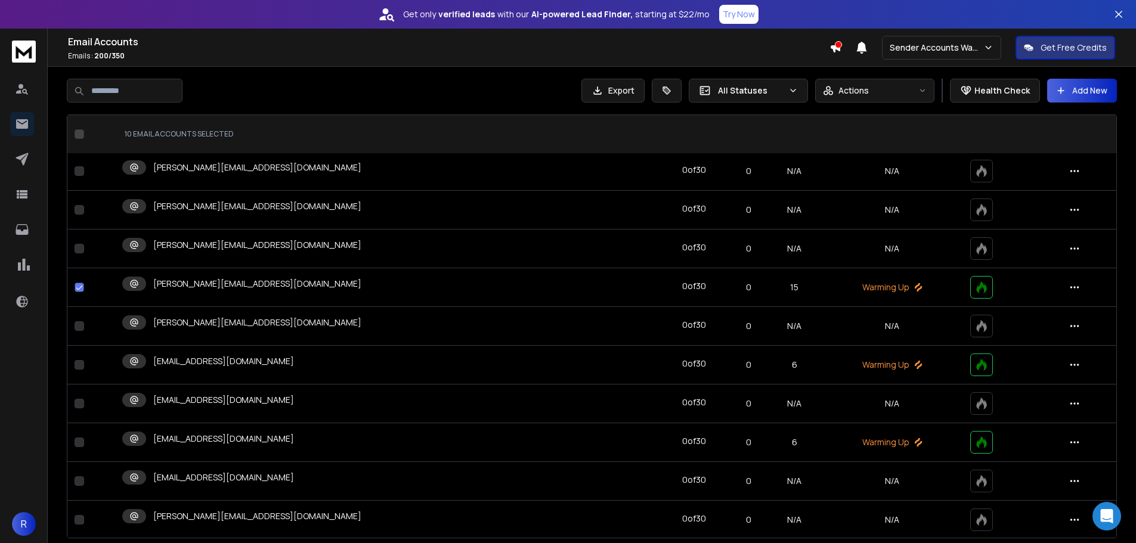
click at [79, 290] on button "button" at bounding box center [80, 288] width 10 height 10
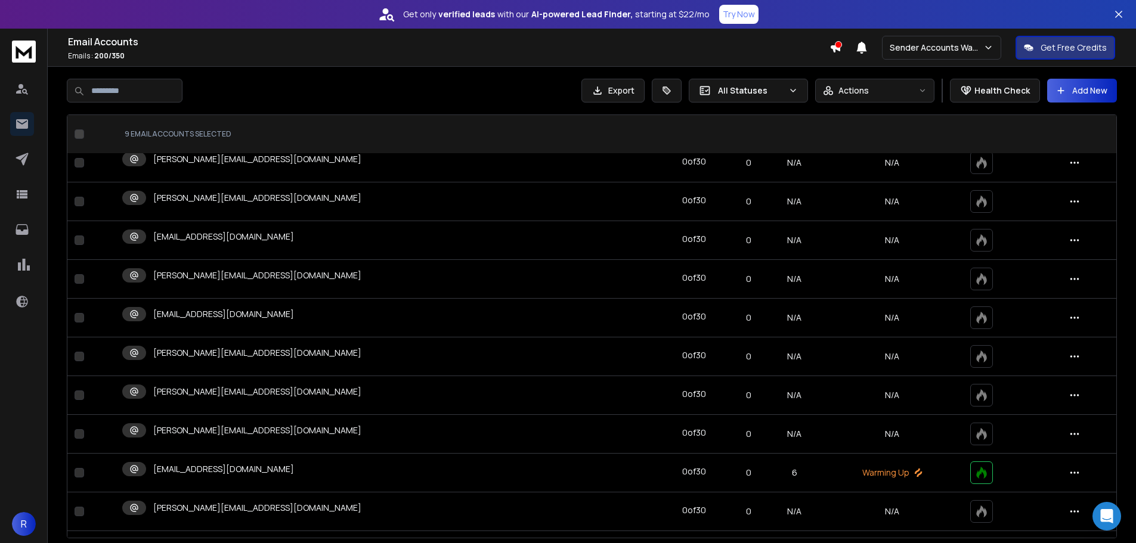
scroll to position [6949, 0]
click at [81, 278] on button "button" at bounding box center [80, 279] width 10 height 10
click at [79, 316] on button "button" at bounding box center [80, 317] width 10 height 10
click at [80, 391] on button "button" at bounding box center [80, 395] width 10 height 10
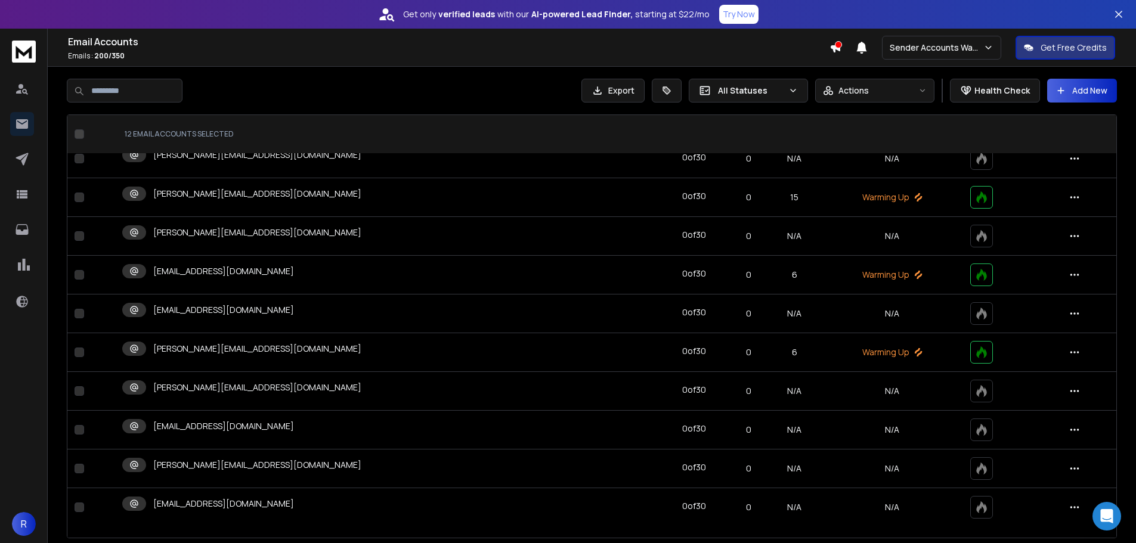
scroll to position [7396, 0]
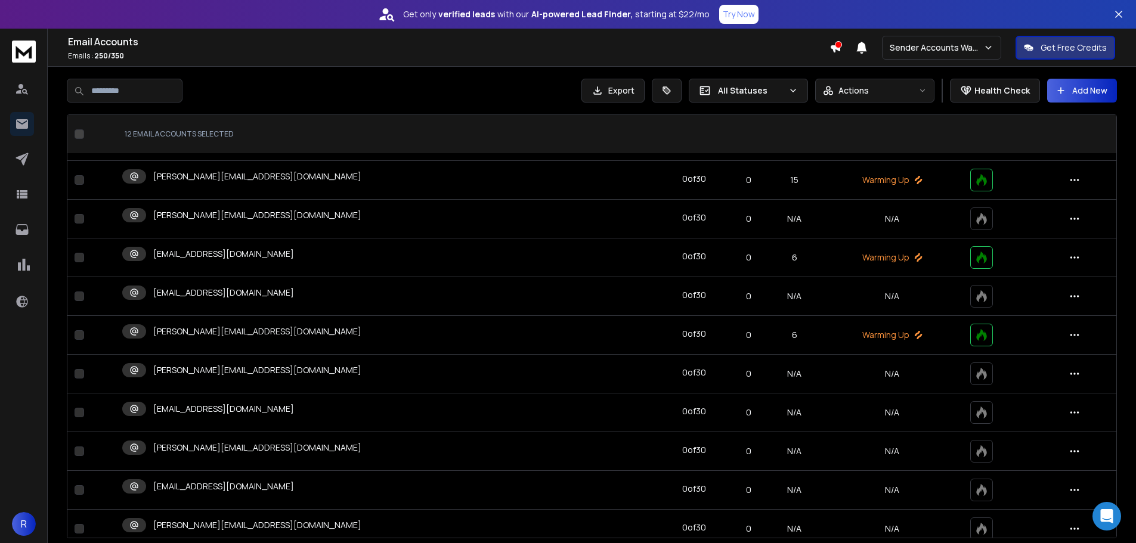
click at [79, 449] on button "button" at bounding box center [80, 452] width 10 height 10
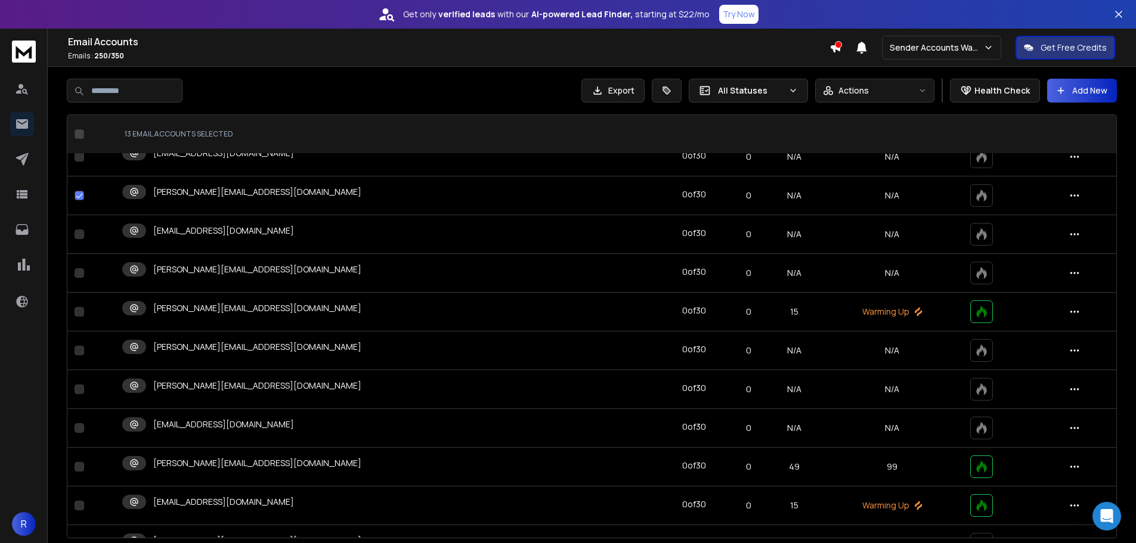
scroll to position [7635, 0]
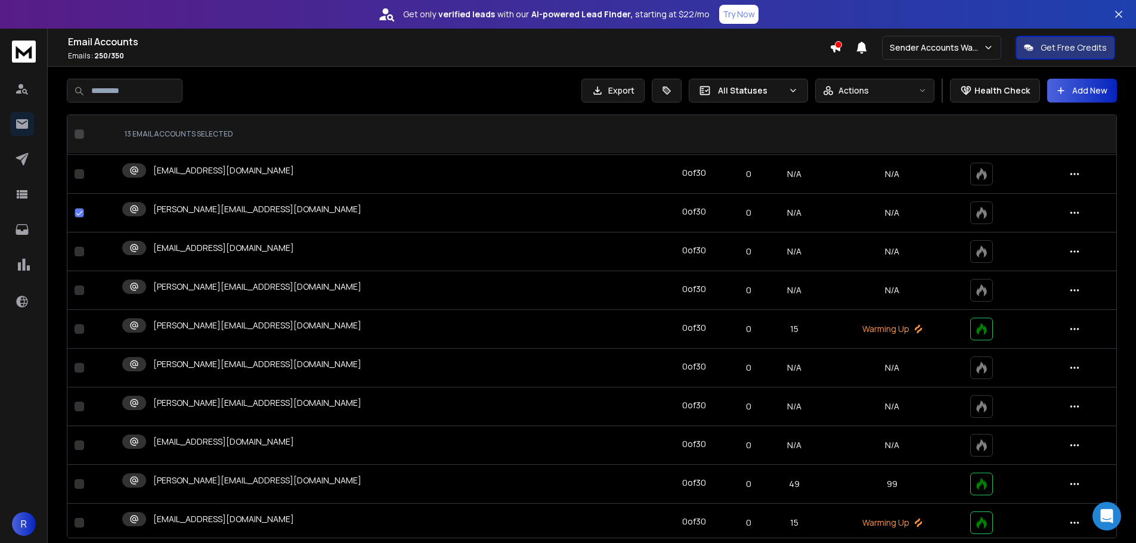
click at [79, 406] on button "button" at bounding box center [80, 407] width 10 height 10
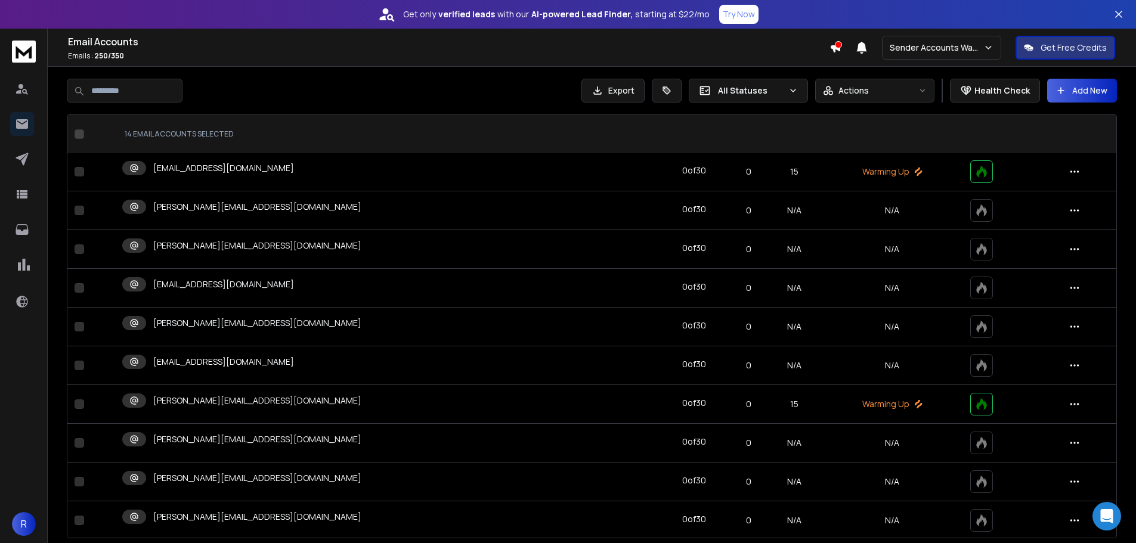
scroll to position [7993, 0]
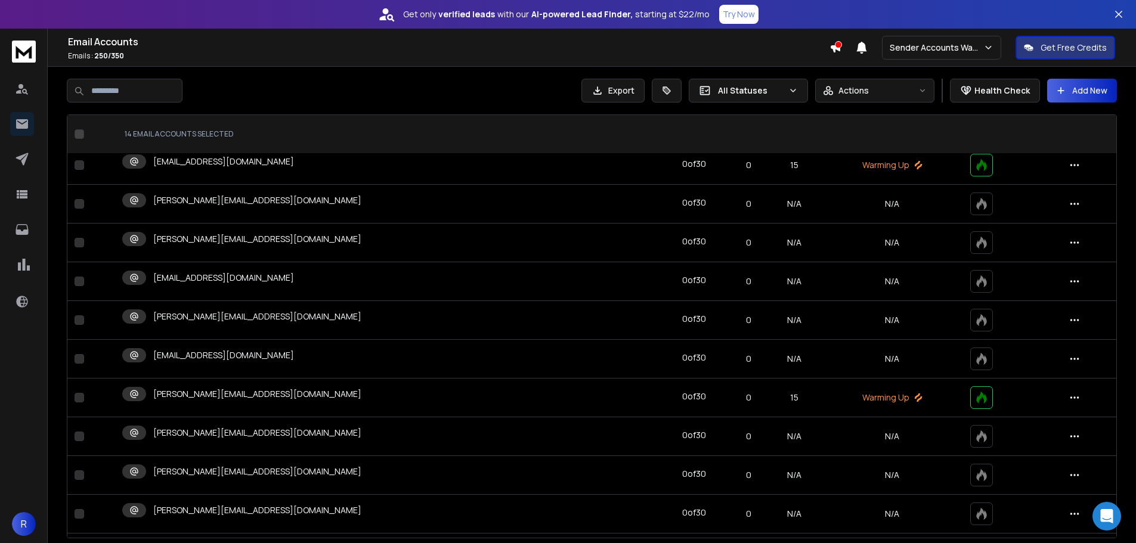
click at [82, 320] on button "button" at bounding box center [80, 320] width 10 height 10
click at [83, 281] on button "button" at bounding box center [80, 282] width 10 height 10
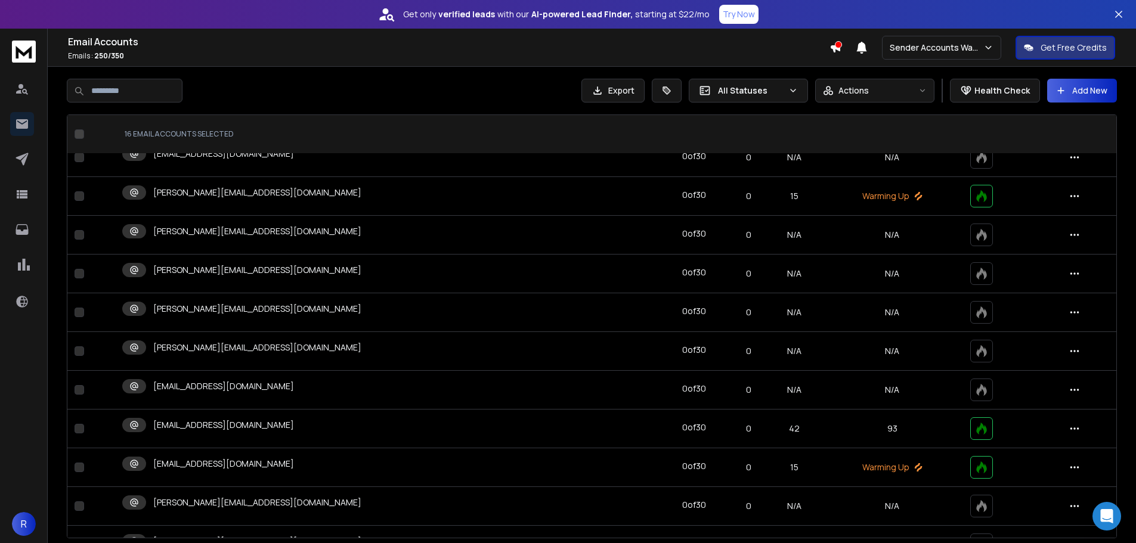
scroll to position [8291, 0]
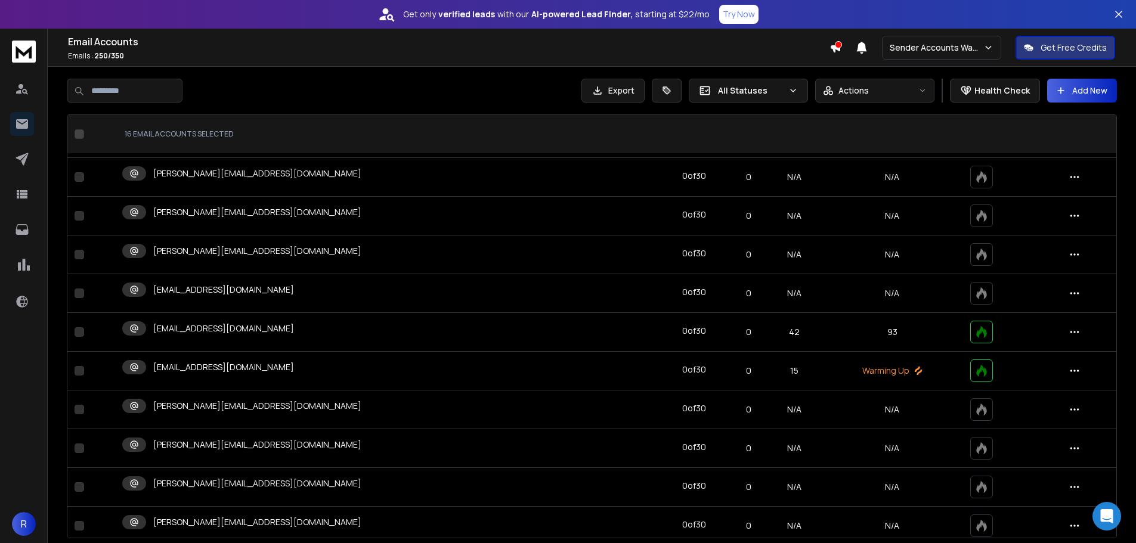
click at [81, 253] on button "button" at bounding box center [80, 255] width 10 height 10
click at [78, 296] on button "button" at bounding box center [80, 294] width 10 height 10
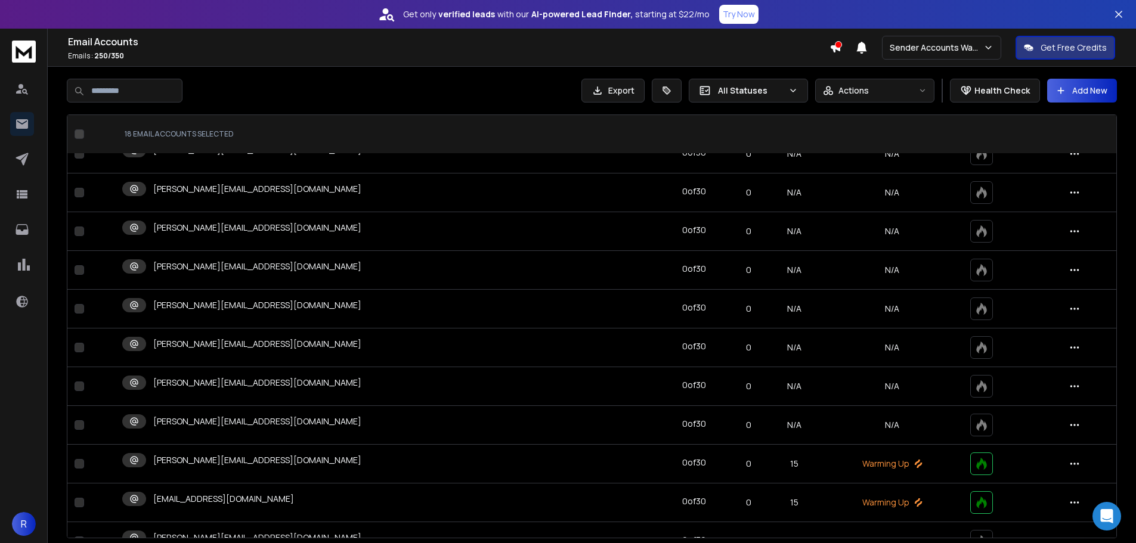
scroll to position [8589, 0]
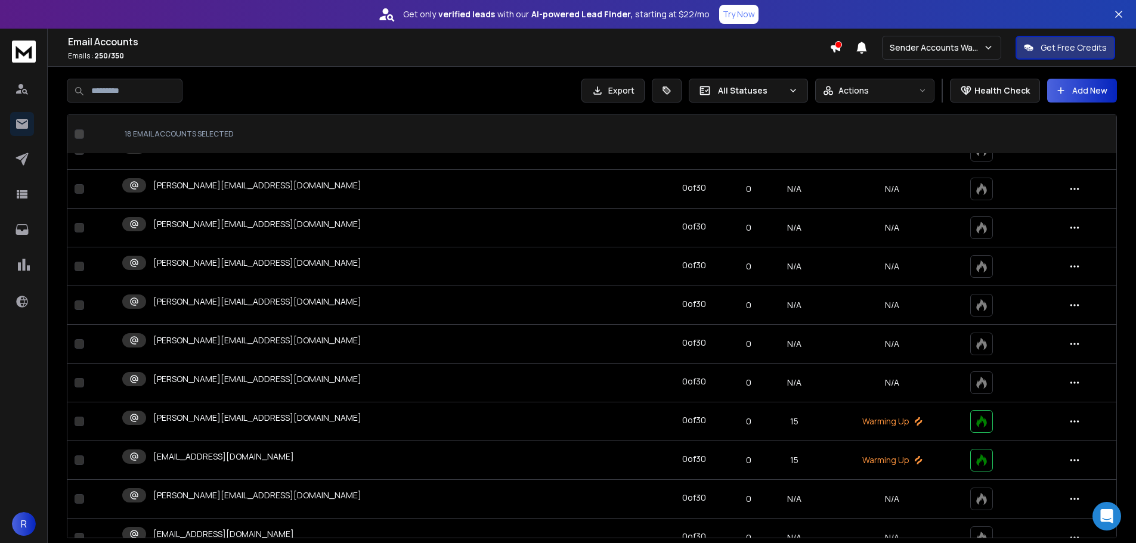
click at [78, 345] on button "button" at bounding box center [80, 344] width 10 height 10
click at [78, 382] on button "button" at bounding box center [80, 383] width 10 height 10
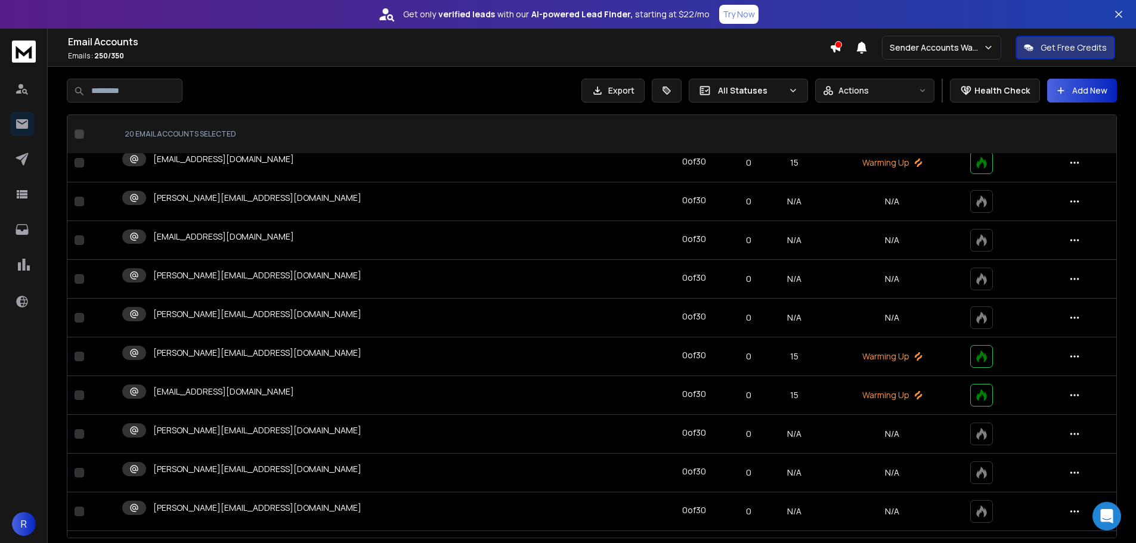
scroll to position [8887, 0]
drag, startPoint x: 78, startPoint y: 317, endPoint x: 95, endPoint y: 317, distance: 17.3
click at [78, 317] on button "button" at bounding box center [80, 317] width 10 height 10
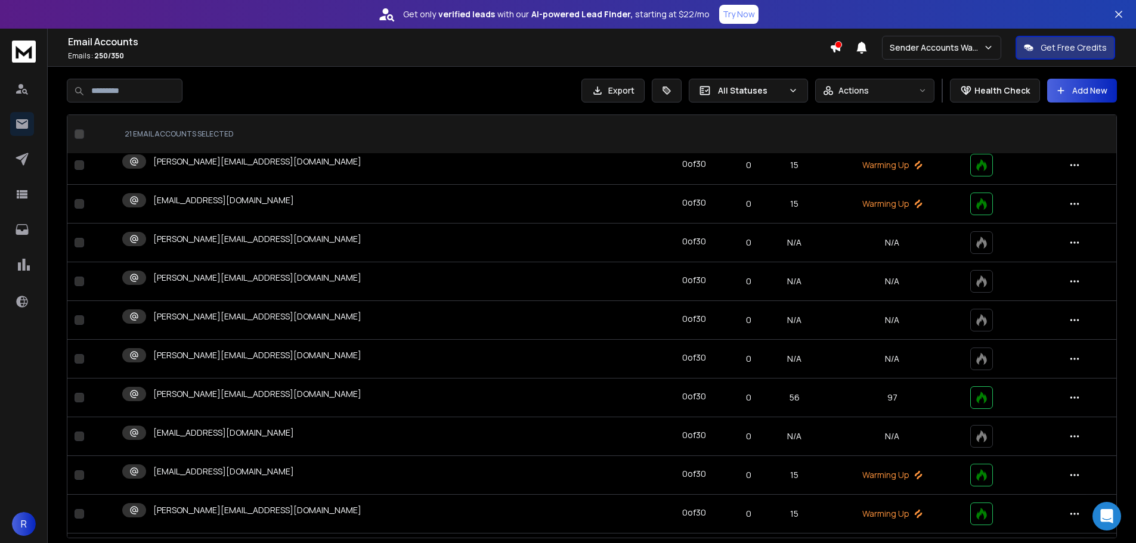
scroll to position [9066, 0]
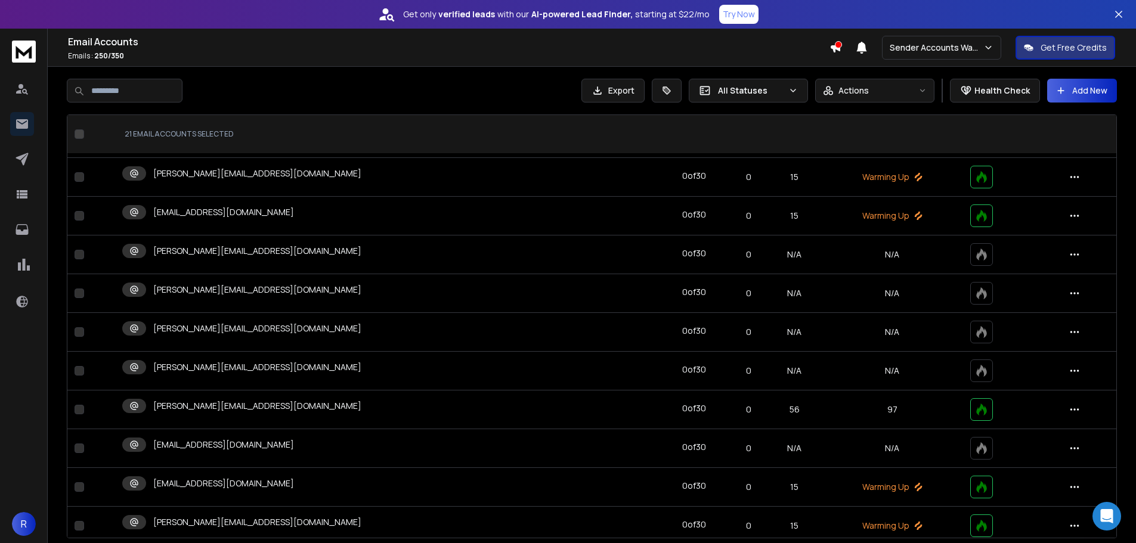
click at [81, 334] on button "button" at bounding box center [80, 332] width 10 height 10
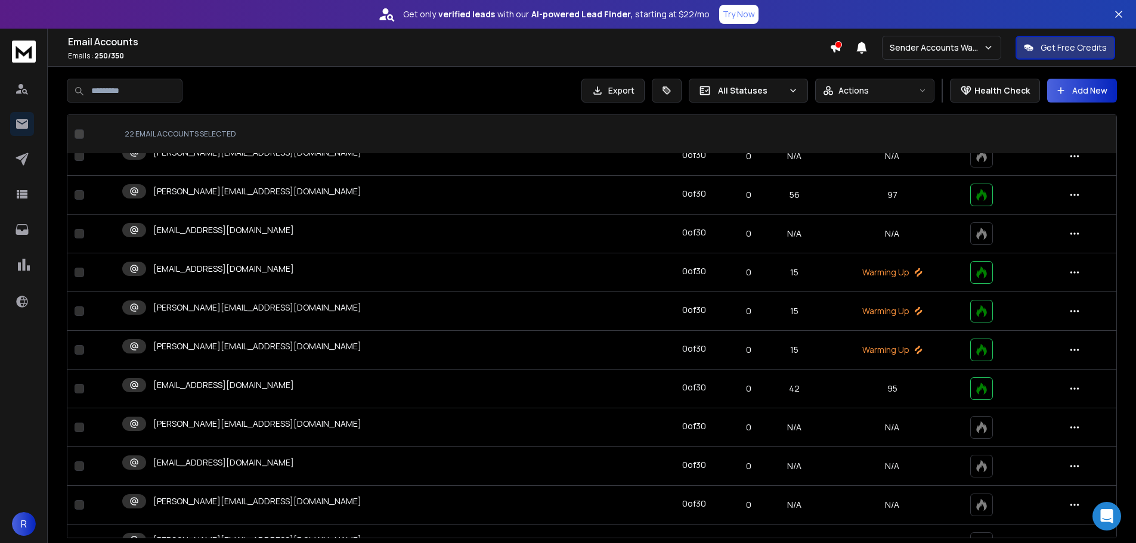
scroll to position [9334, 0]
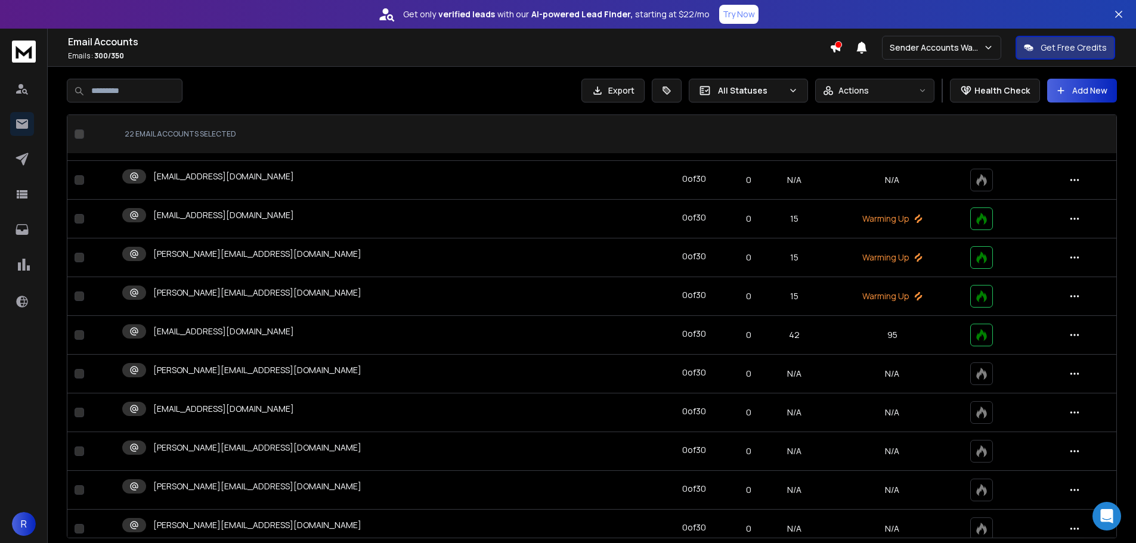
click at [82, 451] on button "button" at bounding box center [80, 452] width 10 height 10
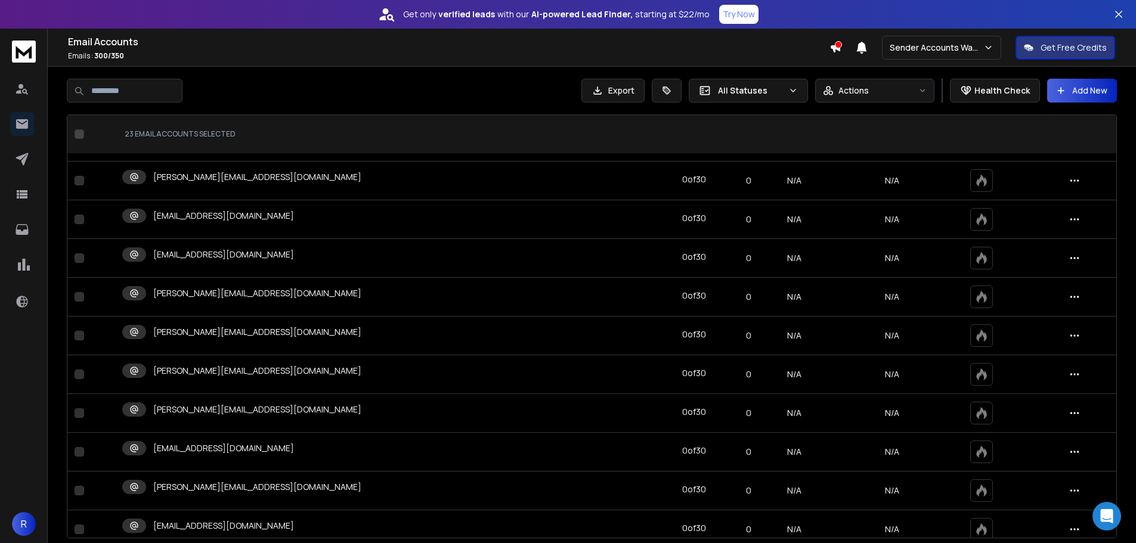
scroll to position [9692, 0]
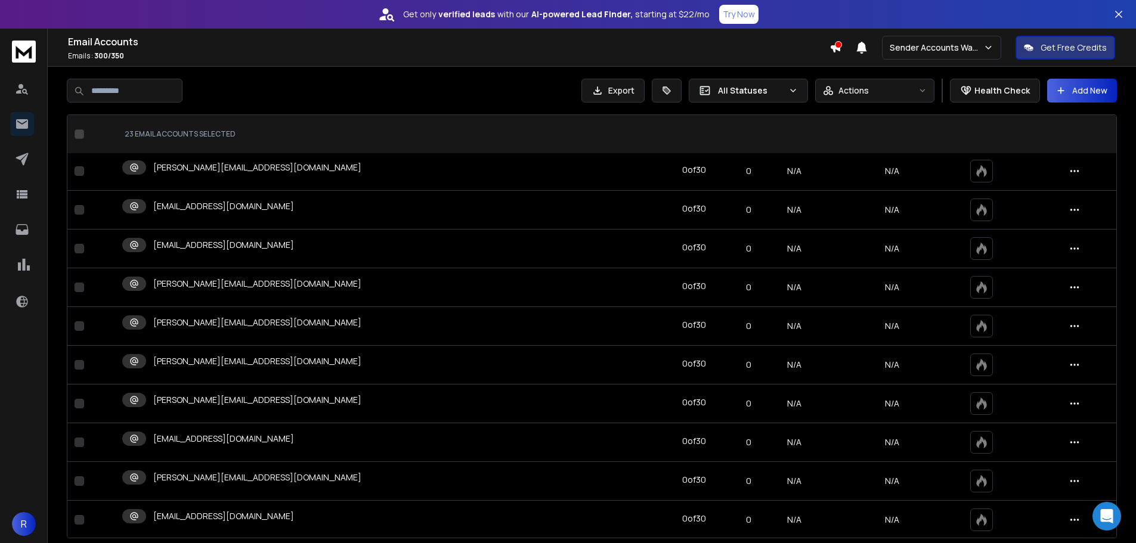
click at [80, 326] on button "button" at bounding box center [80, 326] width 10 height 10
click at [78, 403] on button "button" at bounding box center [80, 404] width 10 height 10
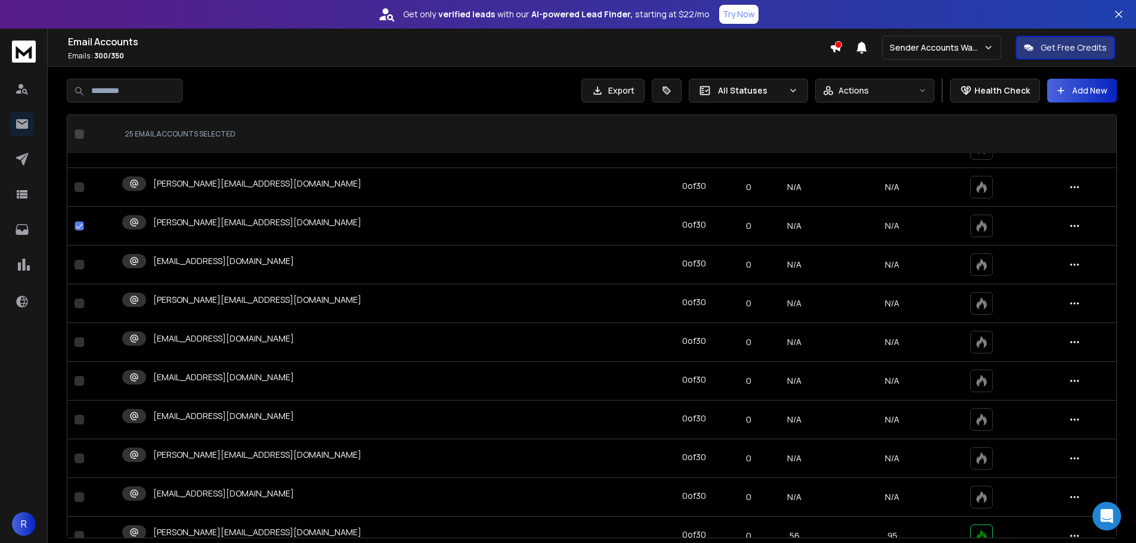
scroll to position [9990, 0]
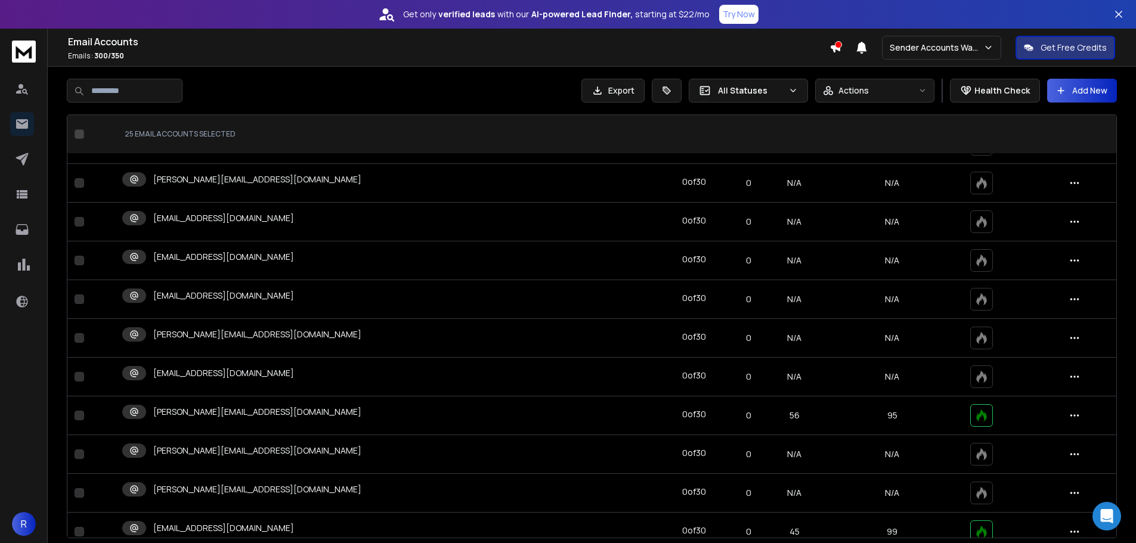
click at [80, 338] on button "button" at bounding box center [80, 338] width 10 height 10
click at [82, 222] on button "button" at bounding box center [80, 222] width 10 height 10
click at [921, 88] on button "Actions" at bounding box center [874, 91] width 119 height 24
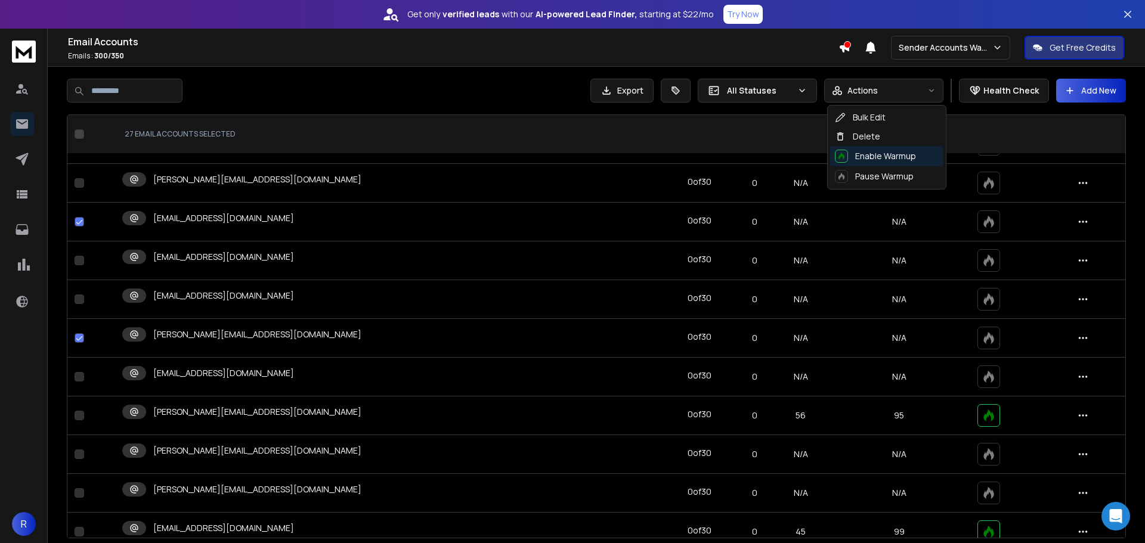
click at [850, 157] on div "Enable Warmup" at bounding box center [875, 156] width 81 height 13
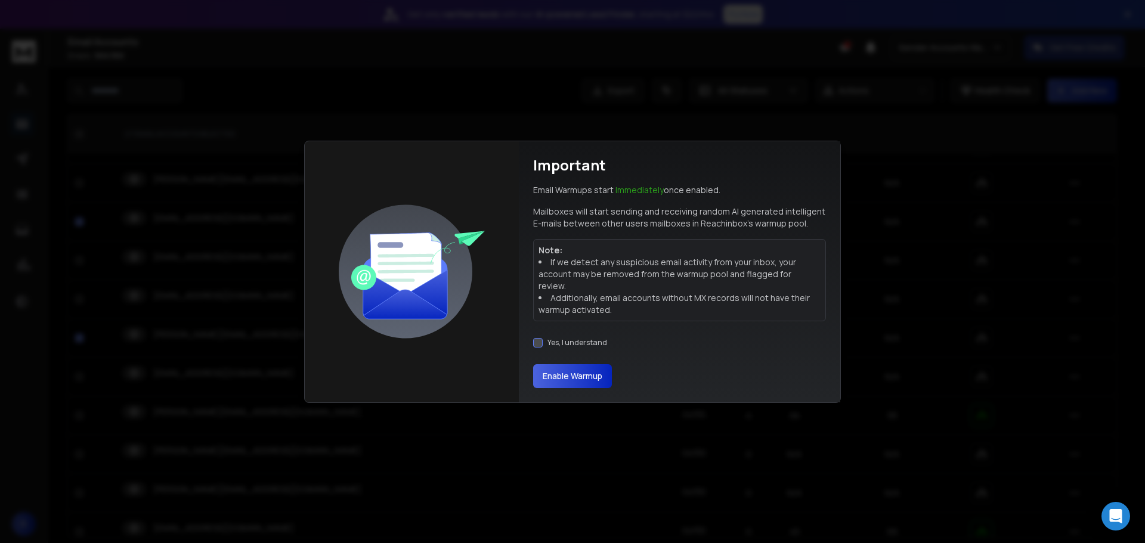
click at [535, 338] on button "Yes, I understand" at bounding box center [538, 343] width 10 height 10
click at [585, 367] on button "Enable Warmup" at bounding box center [572, 376] width 79 height 24
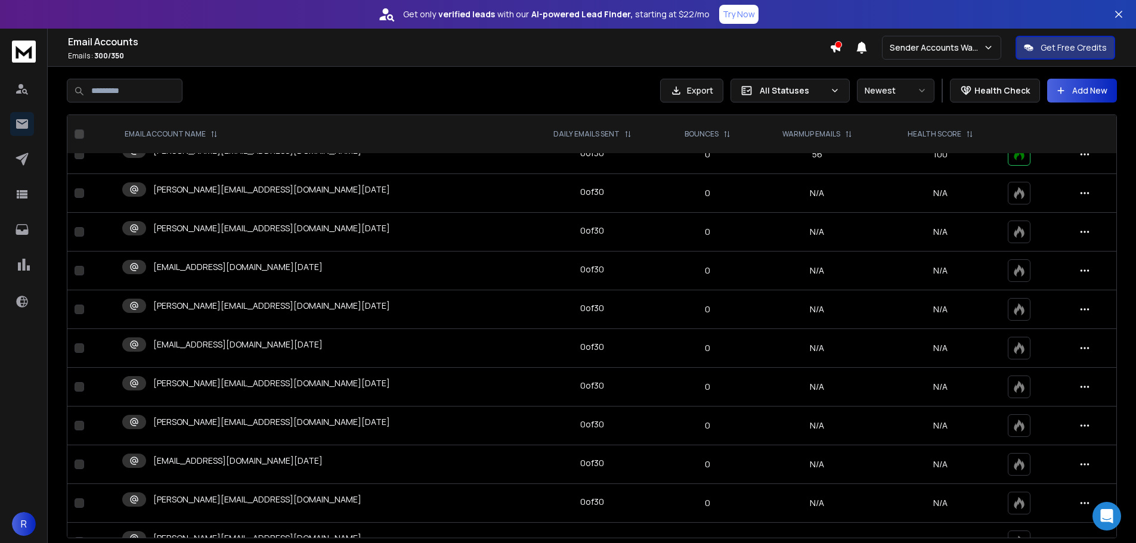
scroll to position [11272, 0]
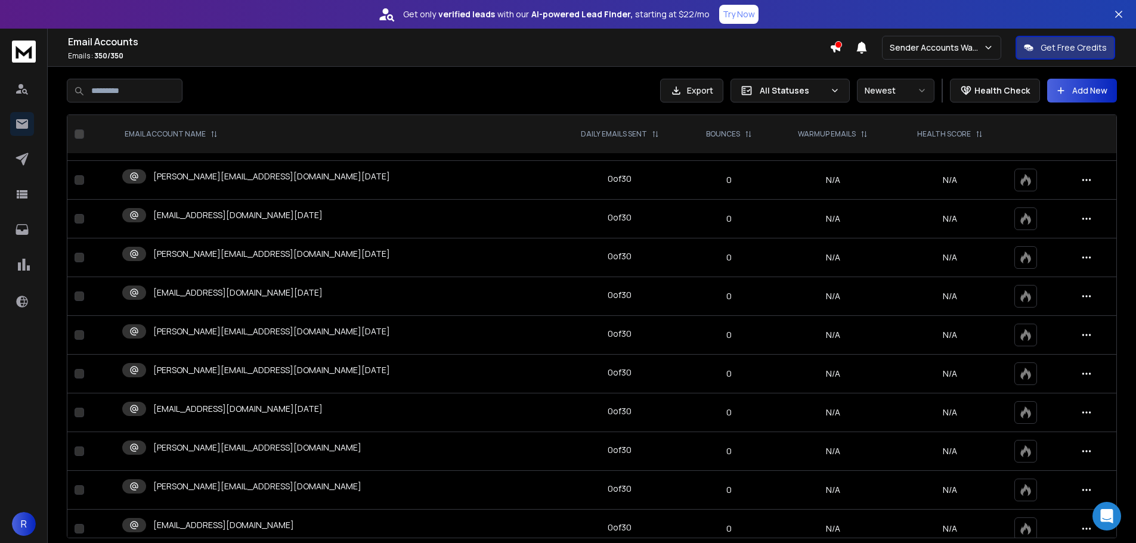
click at [81, 335] on button "button" at bounding box center [80, 335] width 10 height 10
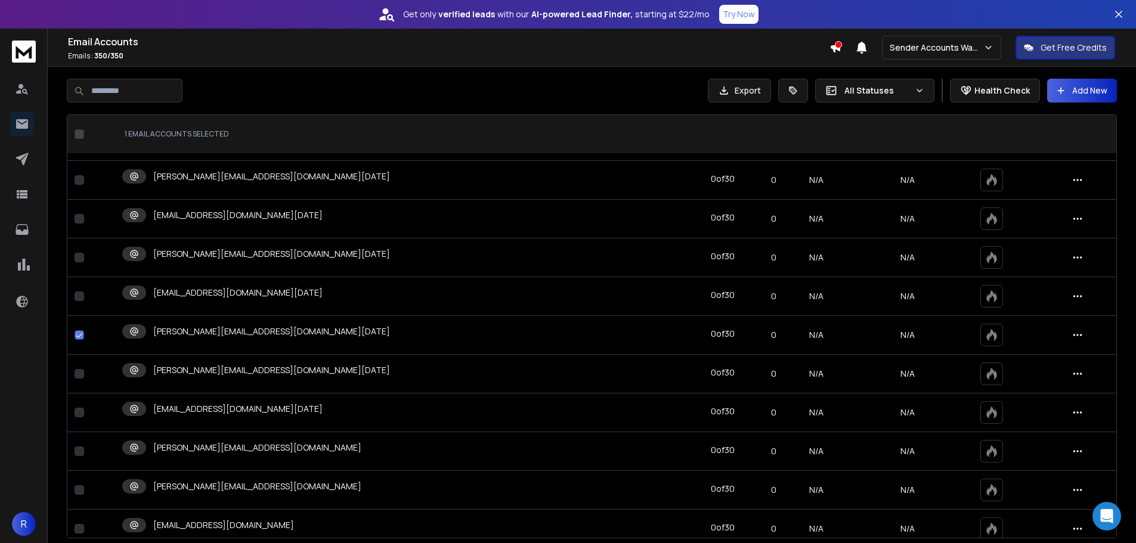
click at [78, 416] on button "button" at bounding box center [80, 413] width 10 height 10
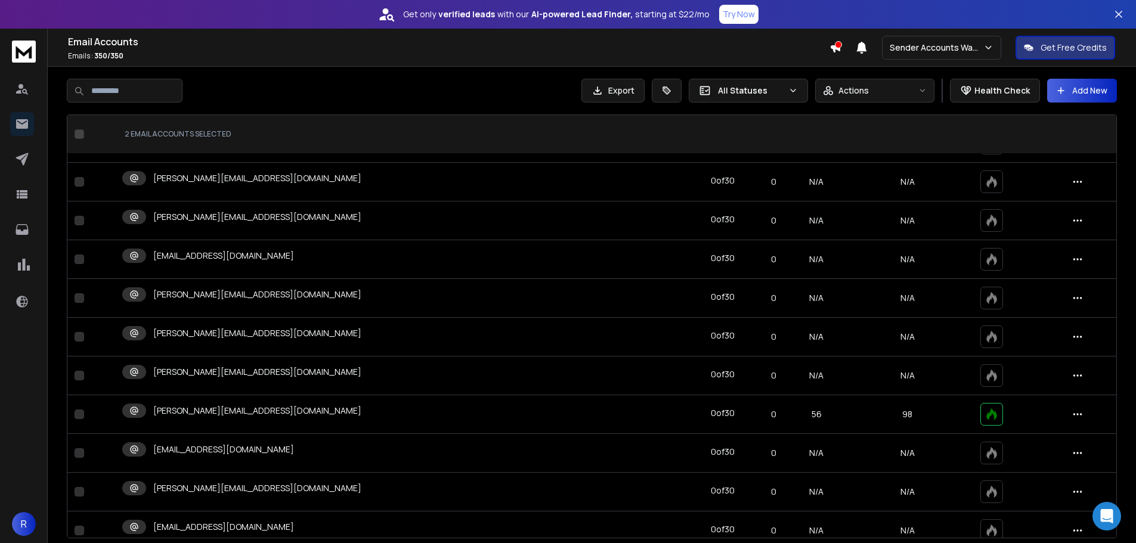
scroll to position [11511, 0]
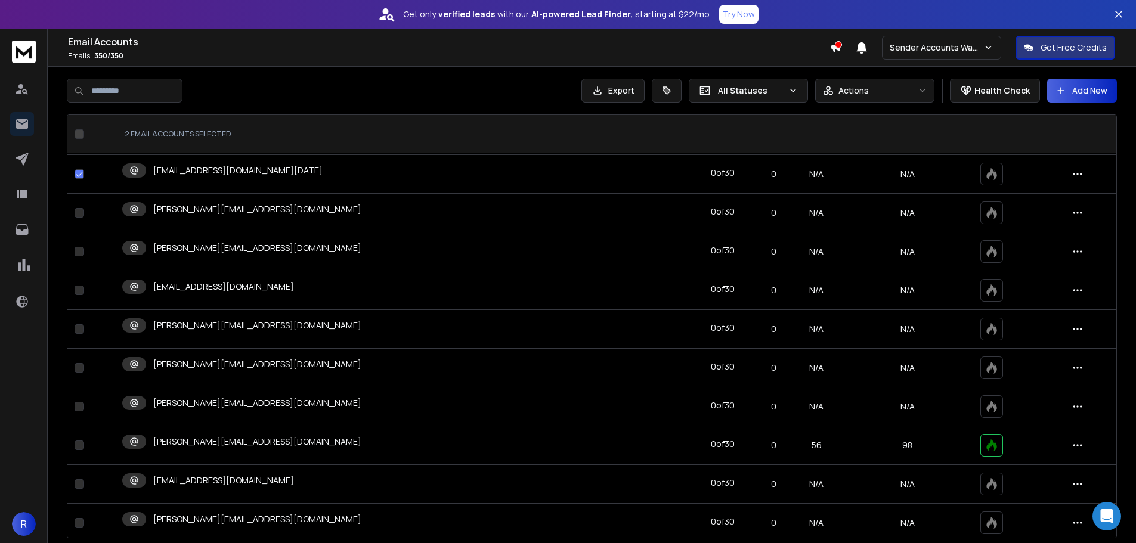
click at [81, 332] on button "button" at bounding box center [80, 329] width 10 height 10
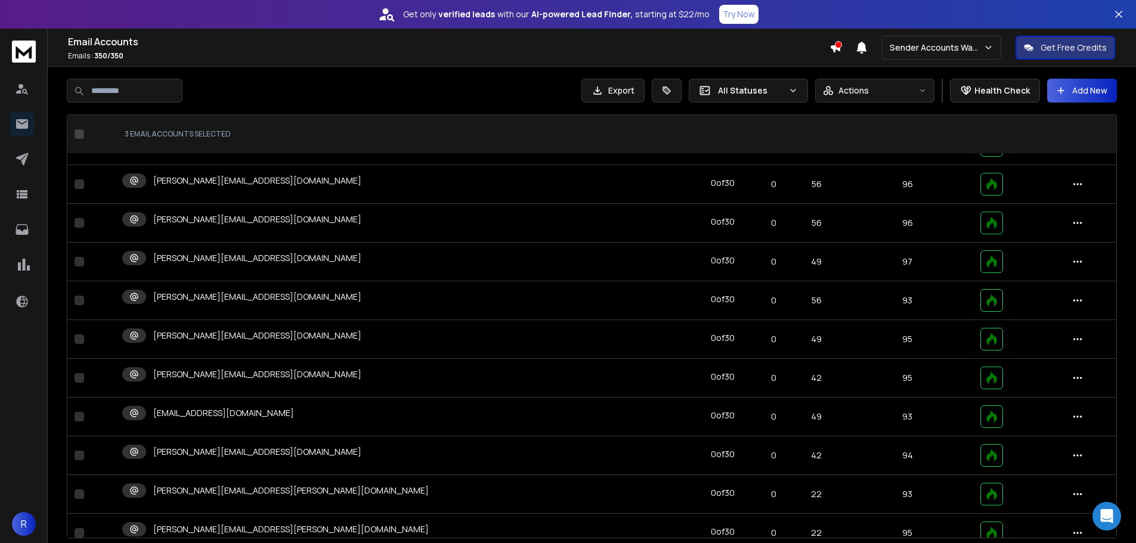
scroll to position [11820, 0]
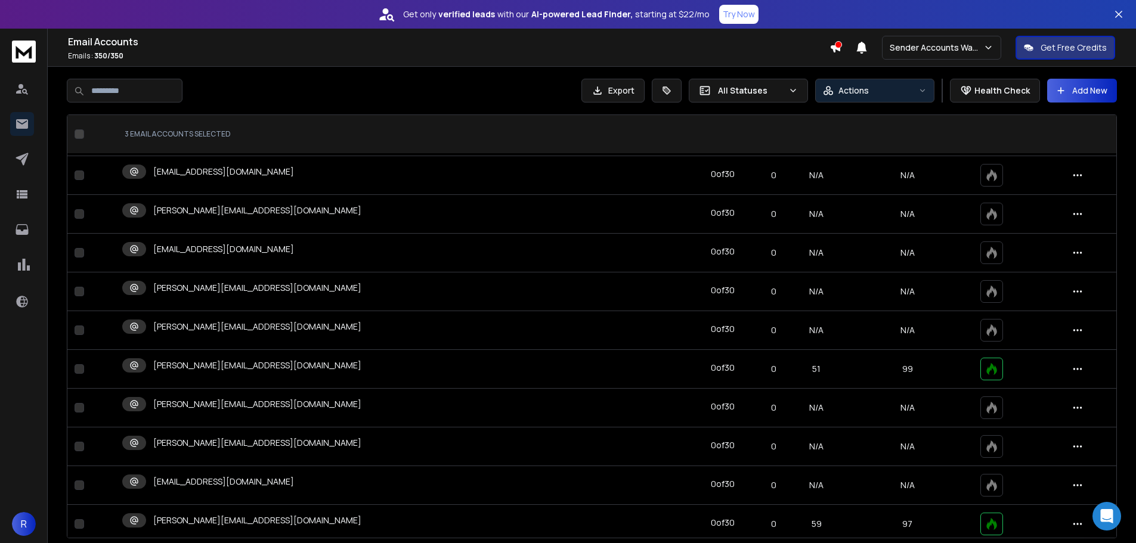
click at [927, 91] on icon "button" at bounding box center [922, 91] width 8 height 10
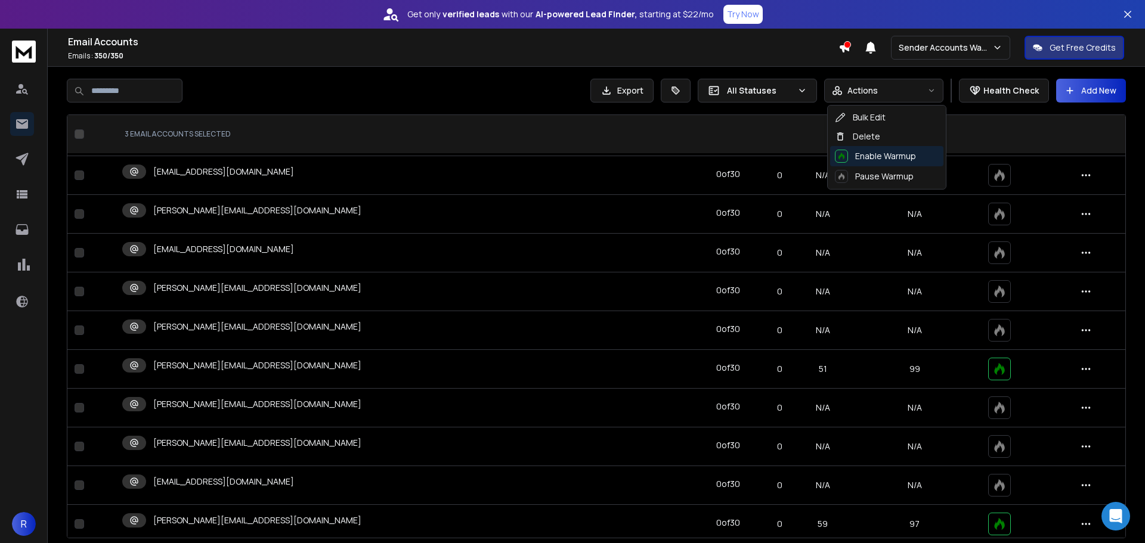
click at [881, 155] on div "Enable Warmup" at bounding box center [875, 156] width 81 height 13
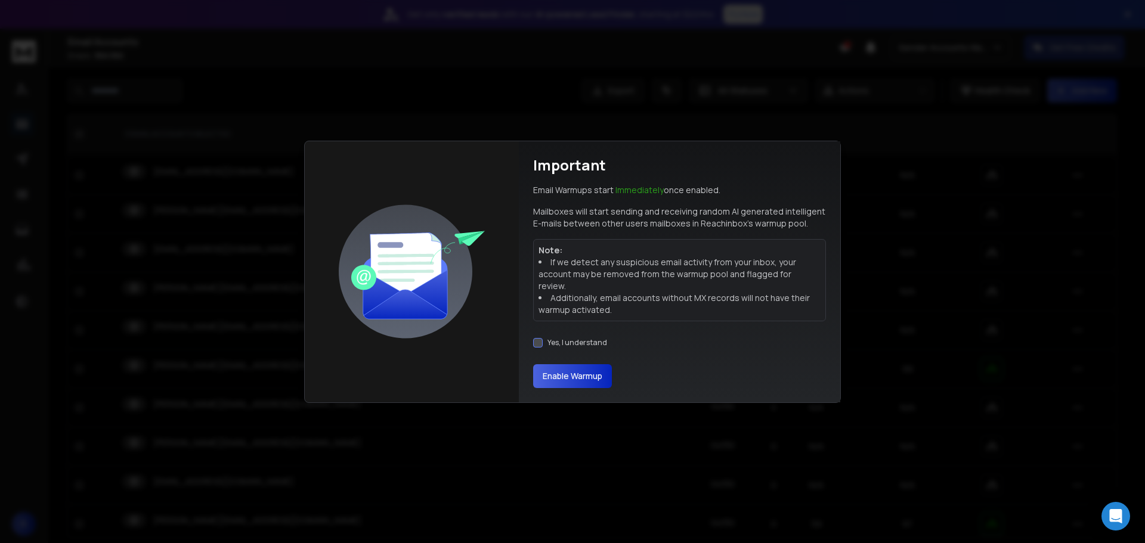
click at [536, 341] on button "Yes, I understand" at bounding box center [538, 343] width 10 height 10
click at [577, 364] on button "Enable Warmup" at bounding box center [572, 376] width 79 height 24
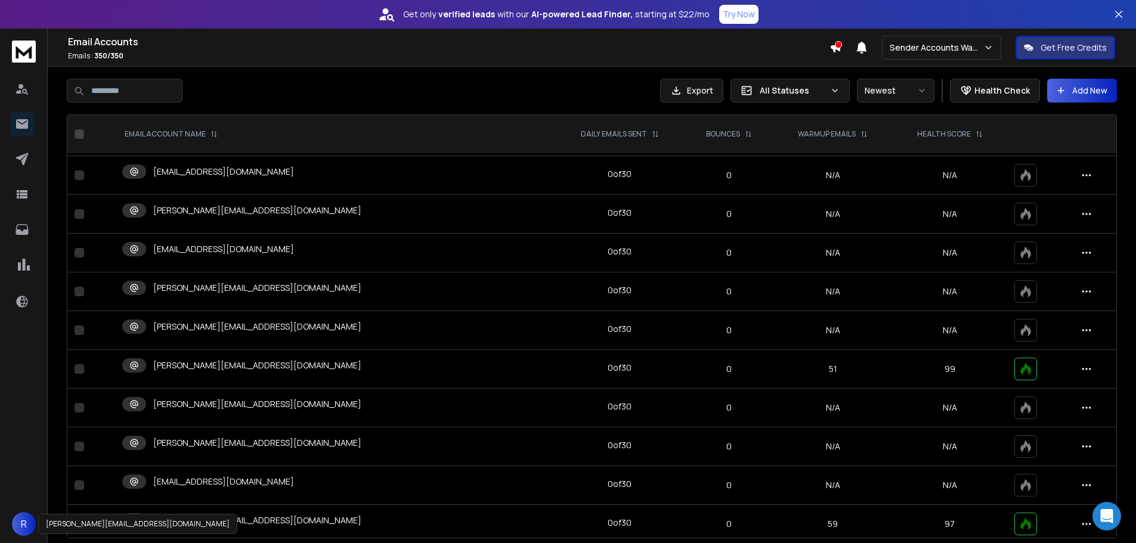
click at [28, 525] on span "R" at bounding box center [24, 524] width 24 height 24
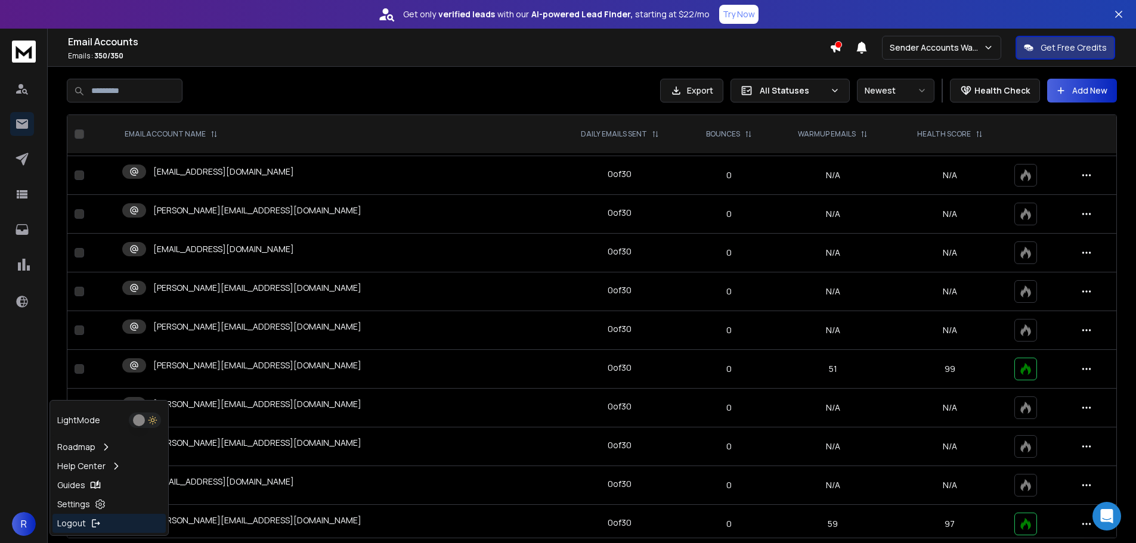
click at [76, 524] on p "Logout" at bounding box center [71, 524] width 29 height 12
click at [81, 523] on p "Logout" at bounding box center [71, 524] width 29 height 12
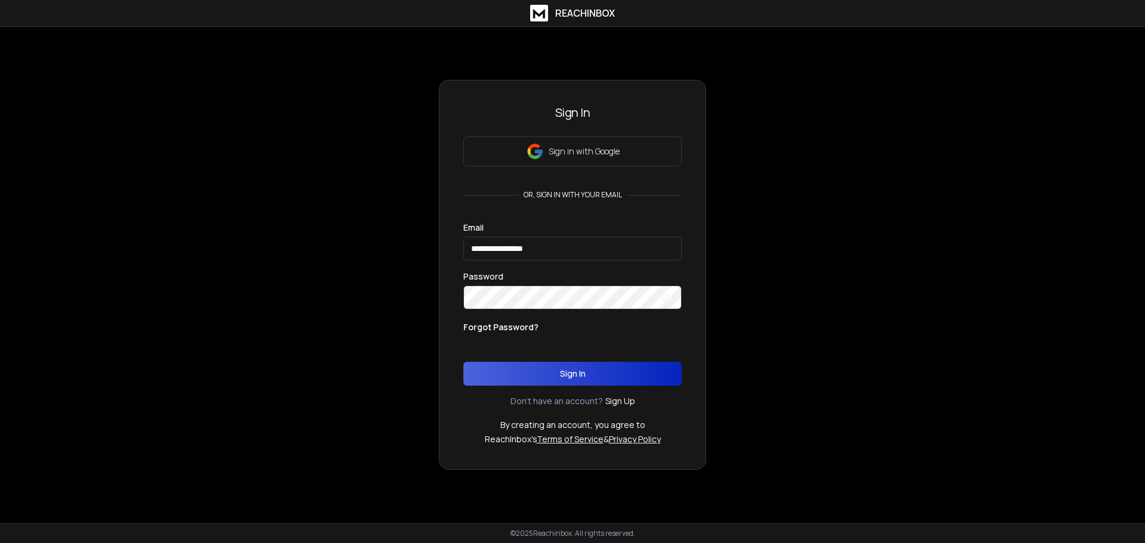
drag, startPoint x: 0, startPoint y: 0, endPoint x: 583, endPoint y: 249, distance: 634.2
click at [583, 249] on input "**********" at bounding box center [572, 249] width 218 height 24
type input "**********"
click at [571, 373] on button "Sign In" at bounding box center [572, 374] width 218 height 24
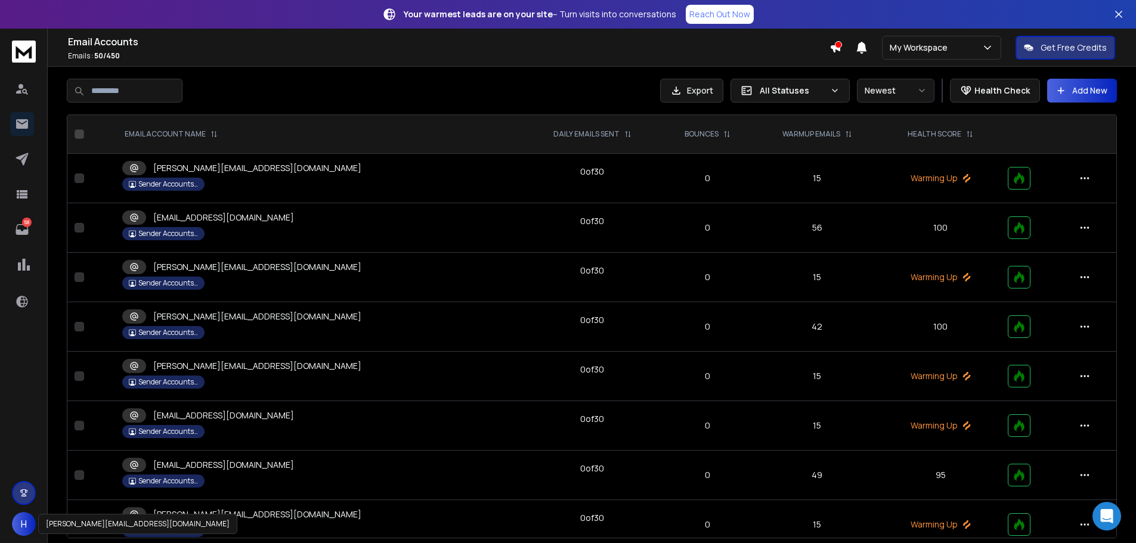
click at [29, 522] on span "H" at bounding box center [24, 524] width 24 height 24
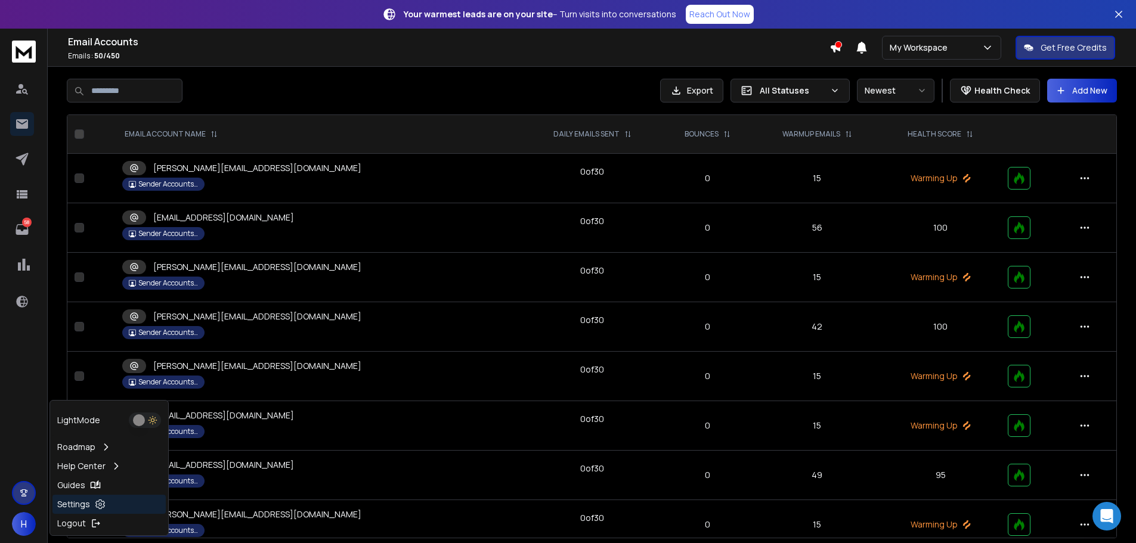
click at [78, 509] on p "Settings" at bounding box center [73, 505] width 33 height 12
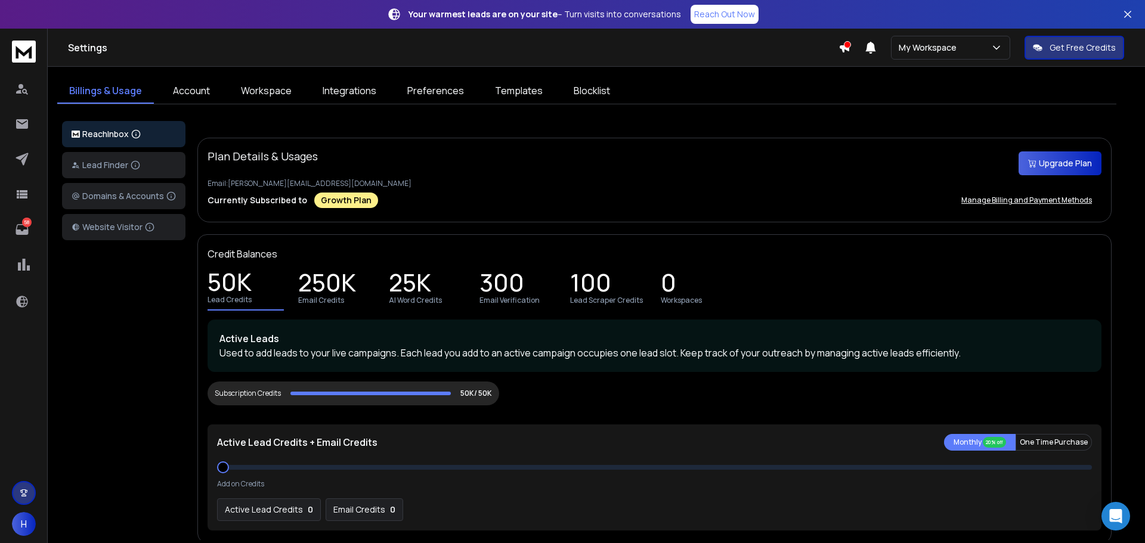
scroll to position [53, 0]
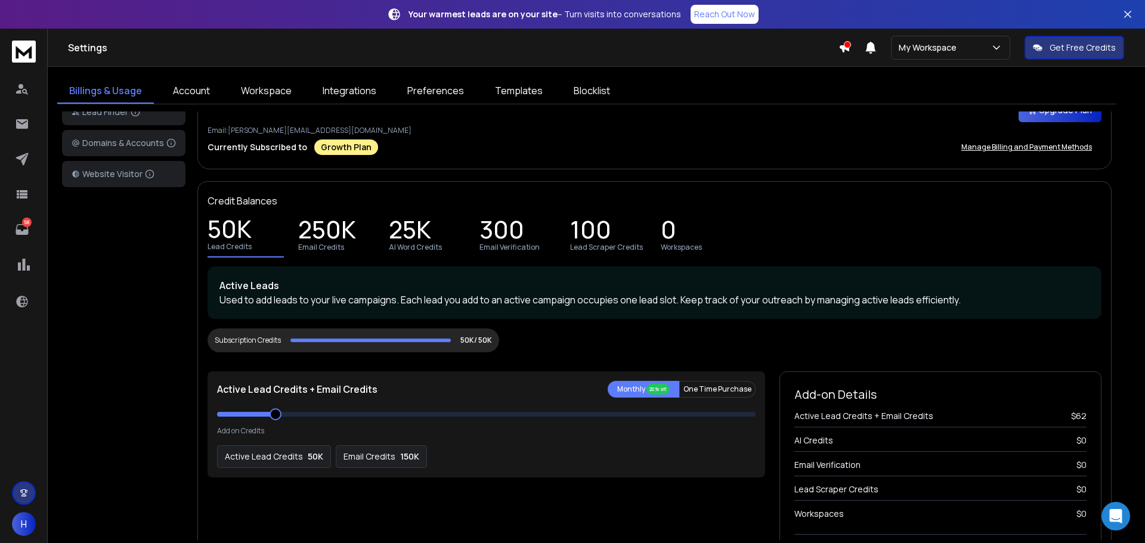
click at [281, 408] on span at bounding box center [276, 414] width 12 height 12
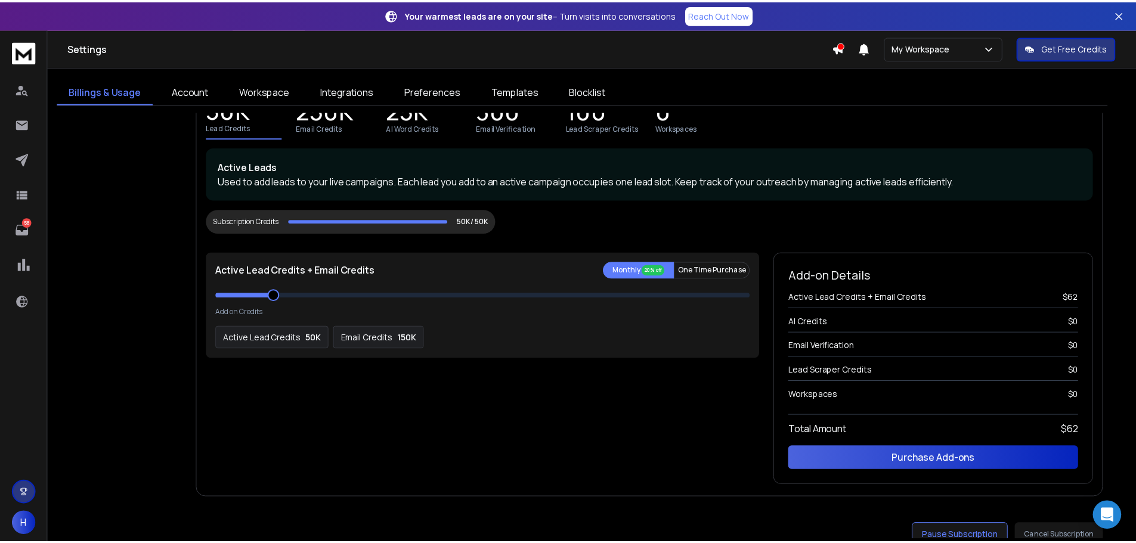
scroll to position [113, 0]
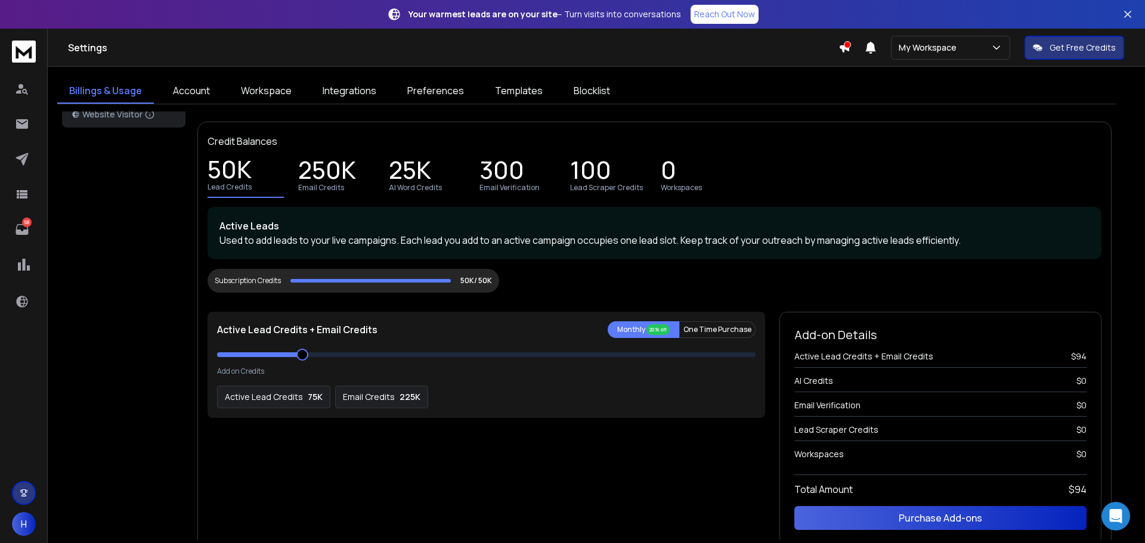
click at [296, 353] on span at bounding box center [302, 355] width 12 height 12
click at [270, 355] on span at bounding box center [276, 355] width 12 height 12
click at [254, 352] on span at bounding box center [249, 355] width 12 height 12
click at [270, 354] on span at bounding box center [276, 355] width 12 height 12
click at [296, 352] on span at bounding box center [302, 355] width 12 height 12
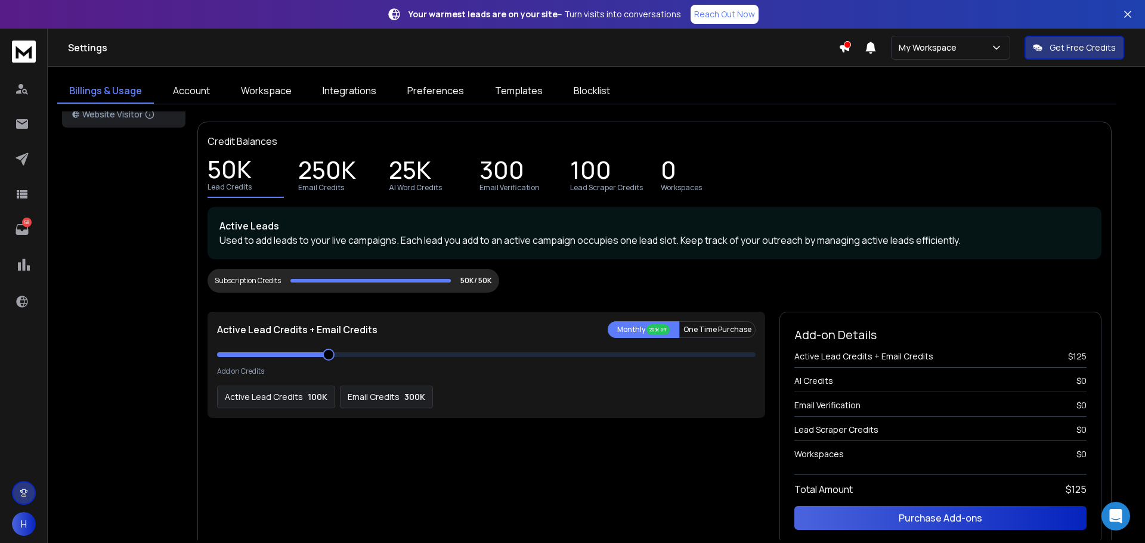
click at [329, 351] on span at bounding box center [329, 355] width 12 height 12
click at [270, 354] on span at bounding box center [276, 355] width 12 height 12
click at [243, 355] on span at bounding box center [249, 355] width 12 height 12
click at [18, 121] on icon at bounding box center [22, 124] width 14 height 14
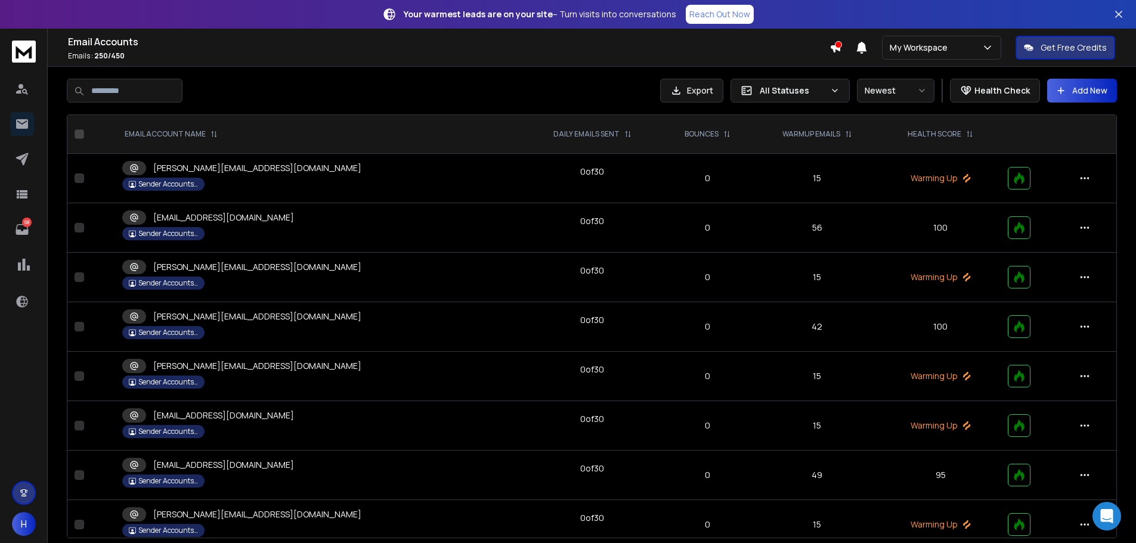
click at [840, 89] on icon at bounding box center [835, 91] width 10 height 10
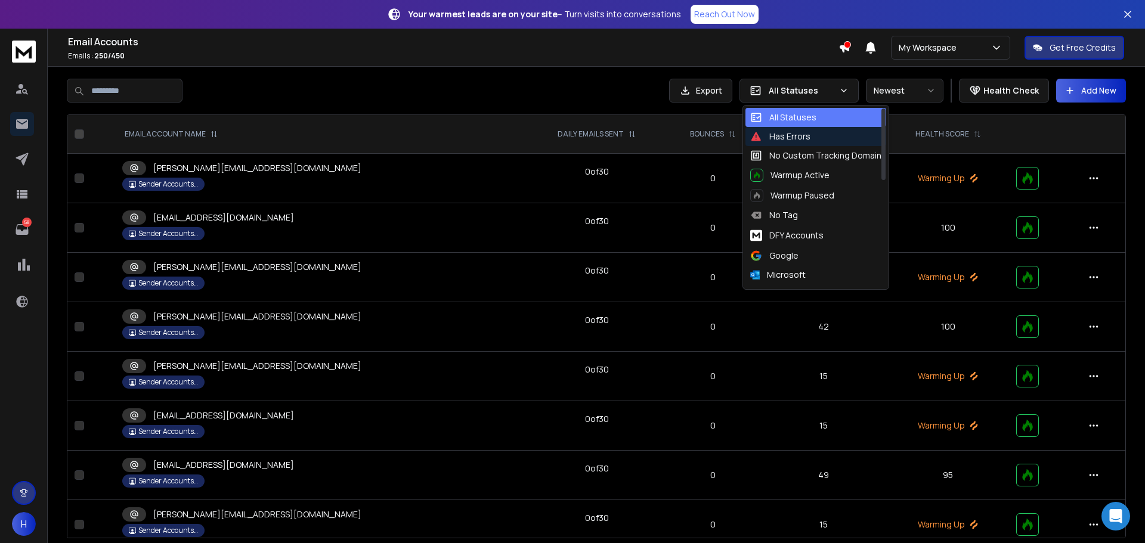
click at [786, 139] on div "Has Errors" at bounding box center [780, 137] width 60 height 12
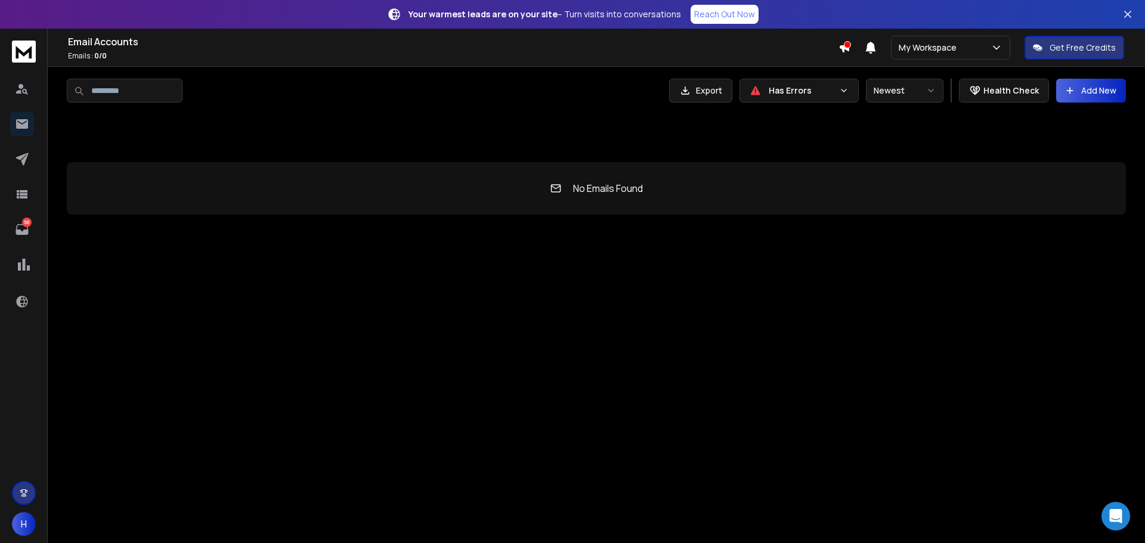
click at [849, 90] on icon at bounding box center [844, 91] width 10 height 10
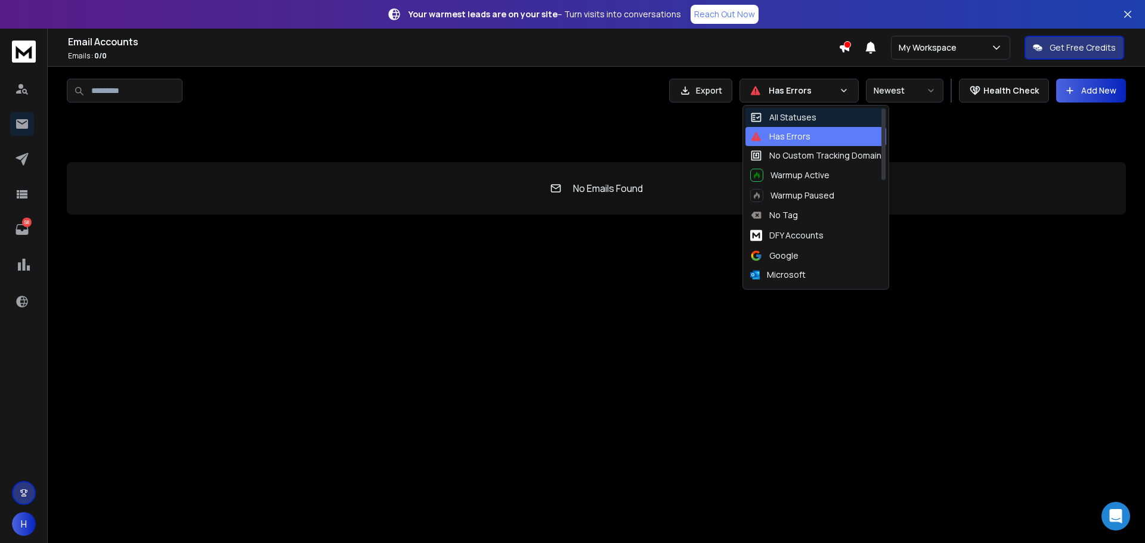
click at [803, 117] on div "All Statuses" at bounding box center [783, 118] width 66 height 12
